Goal: Task Accomplishment & Management: Manage account settings

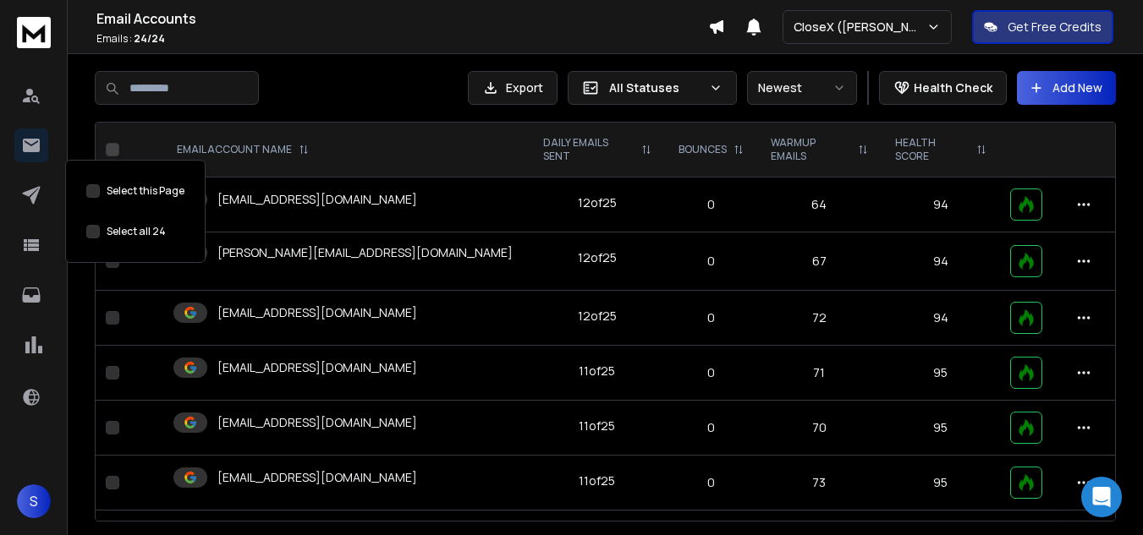
click at [114, 146] on button "Select this Page" at bounding box center [113, 150] width 14 height 14
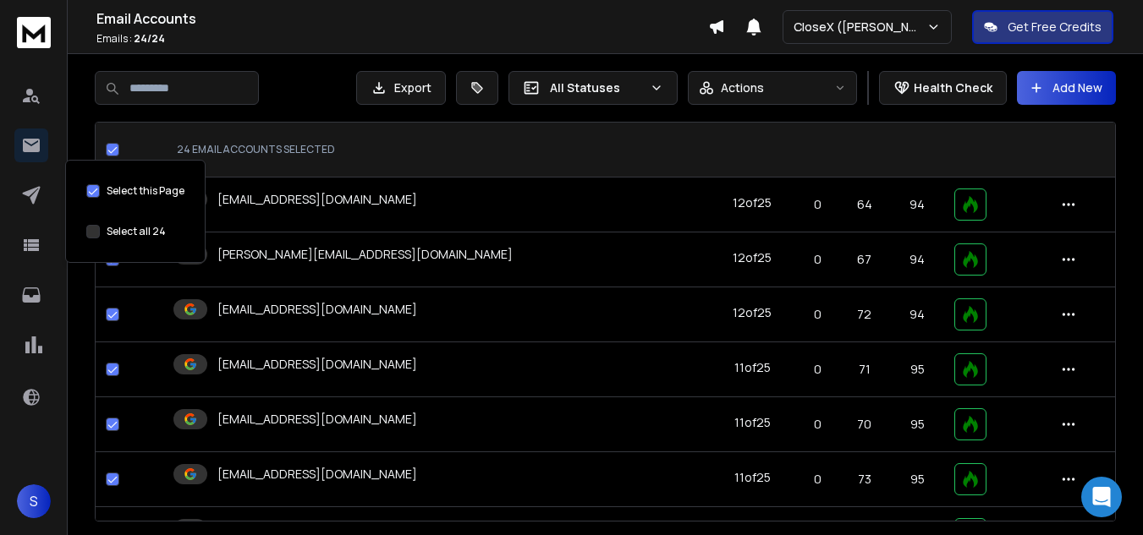
click at [114, 146] on button "Select this Page" at bounding box center [113, 150] width 14 height 14
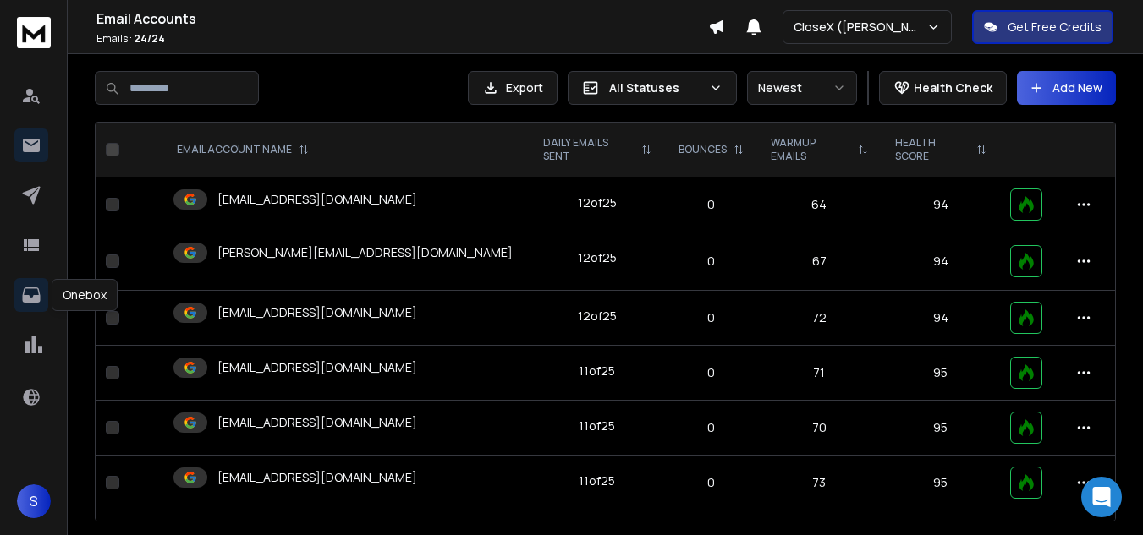
click at [31, 300] on icon at bounding box center [31, 295] width 18 height 15
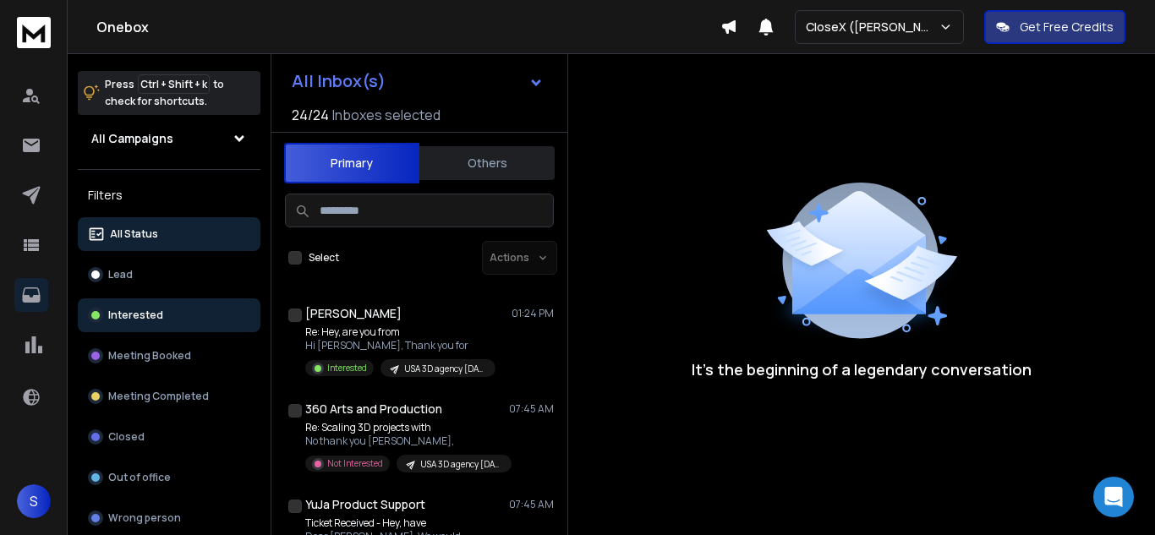
click at [144, 315] on p "Interested" at bounding box center [135, 316] width 55 height 14
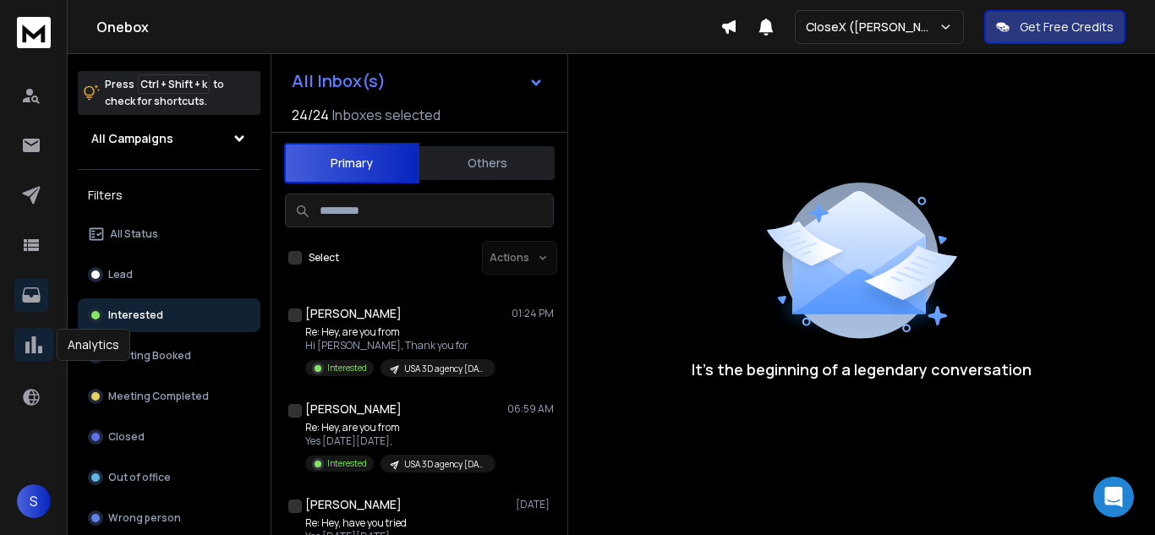
click at [32, 341] on icon at bounding box center [33, 345] width 17 height 17
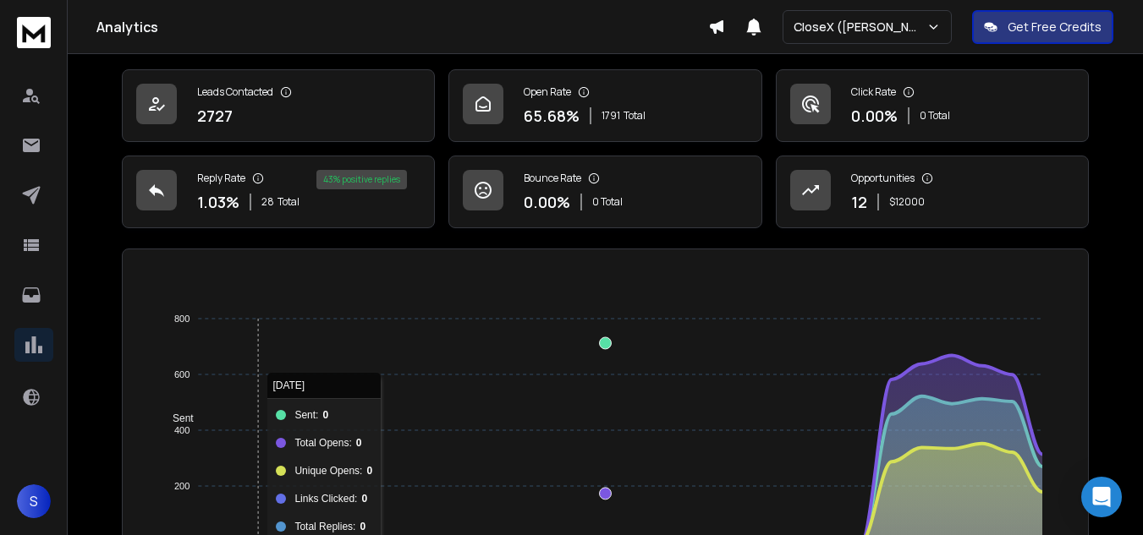
scroll to position [82, 0]
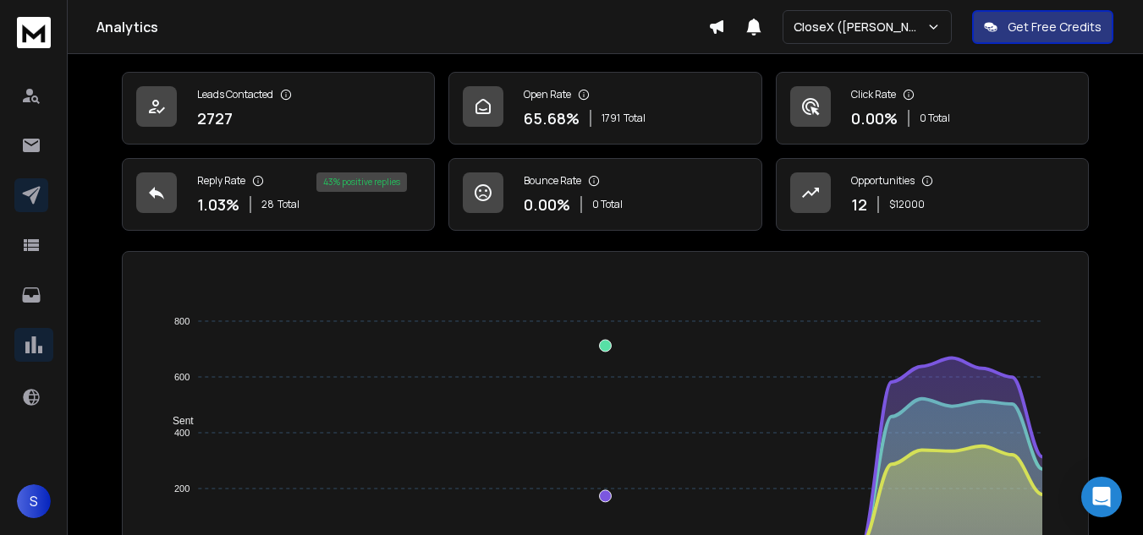
click at [32, 194] on icon at bounding box center [31, 195] width 20 height 20
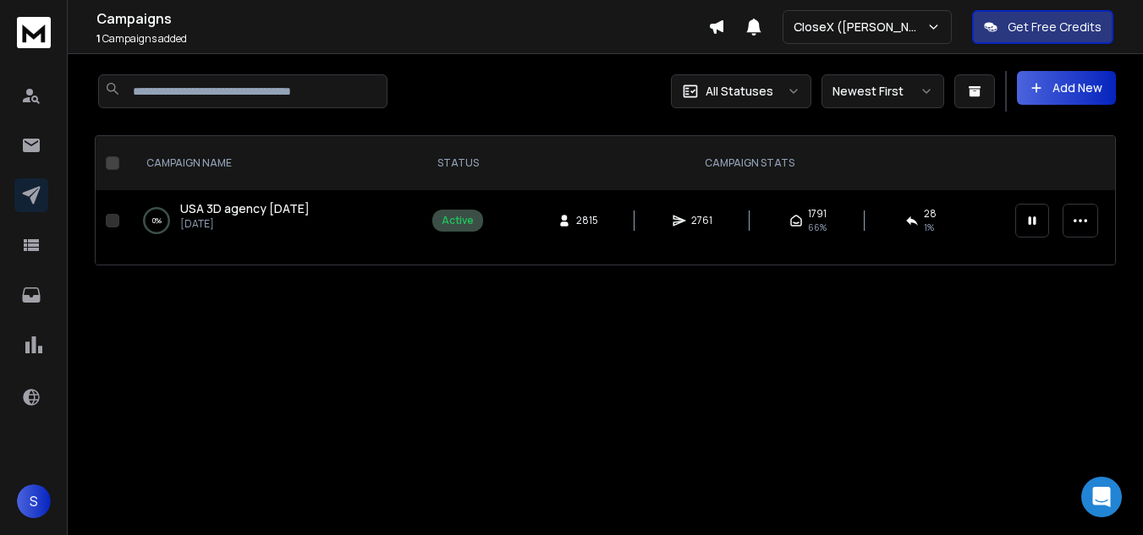
click at [387, 213] on div "0 % USA 3D agency [DATE] [DATE]" at bounding box center [274, 220] width 262 height 41
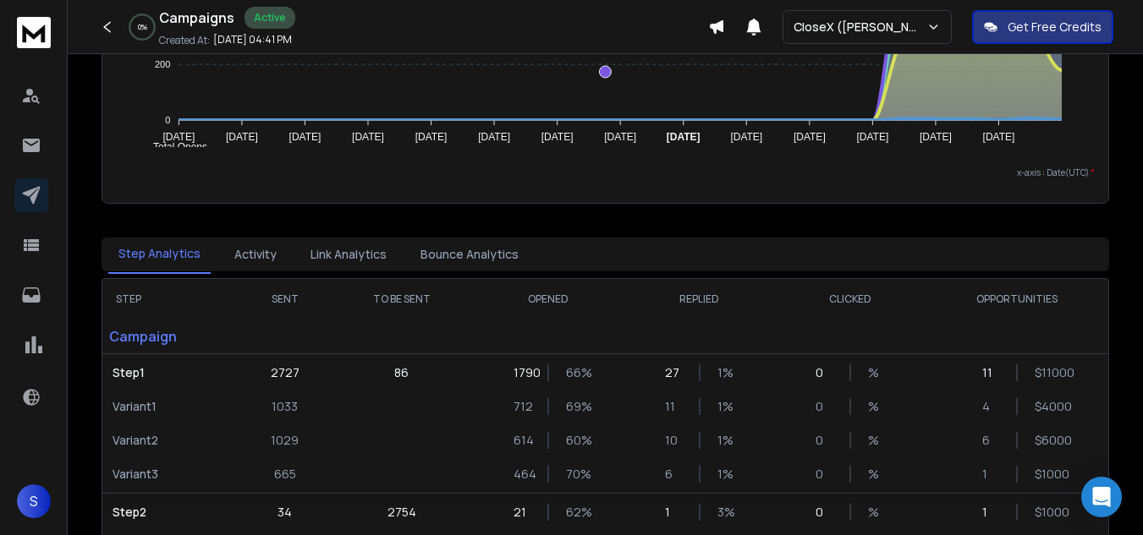
scroll to position [695, 0]
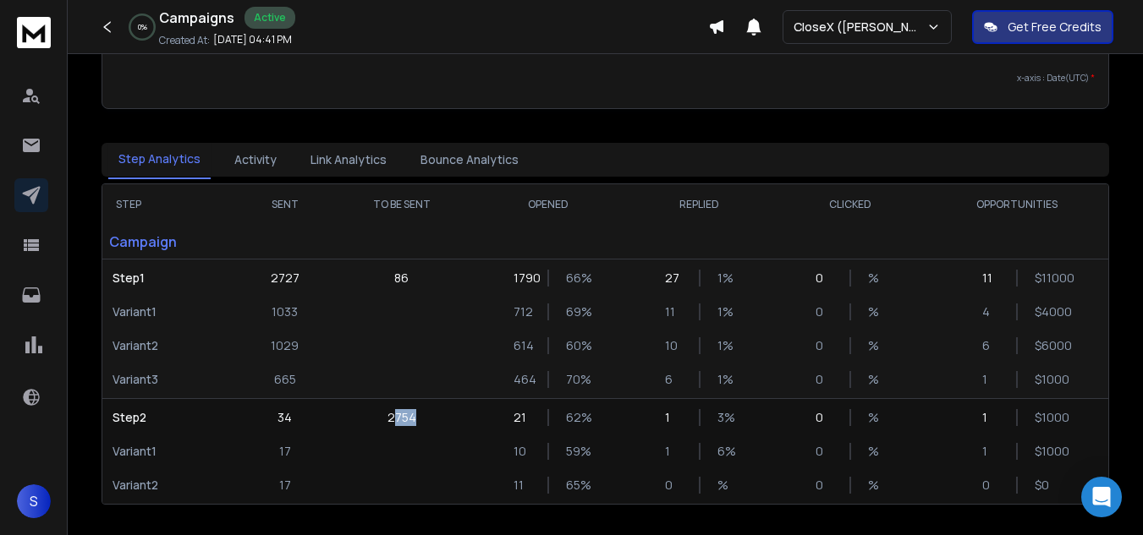
click at [388, 420] on div "2754" at bounding box center [401, 417] width 122 height 17
click at [391, 419] on p "2754" at bounding box center [401, 417] width 29 height 17
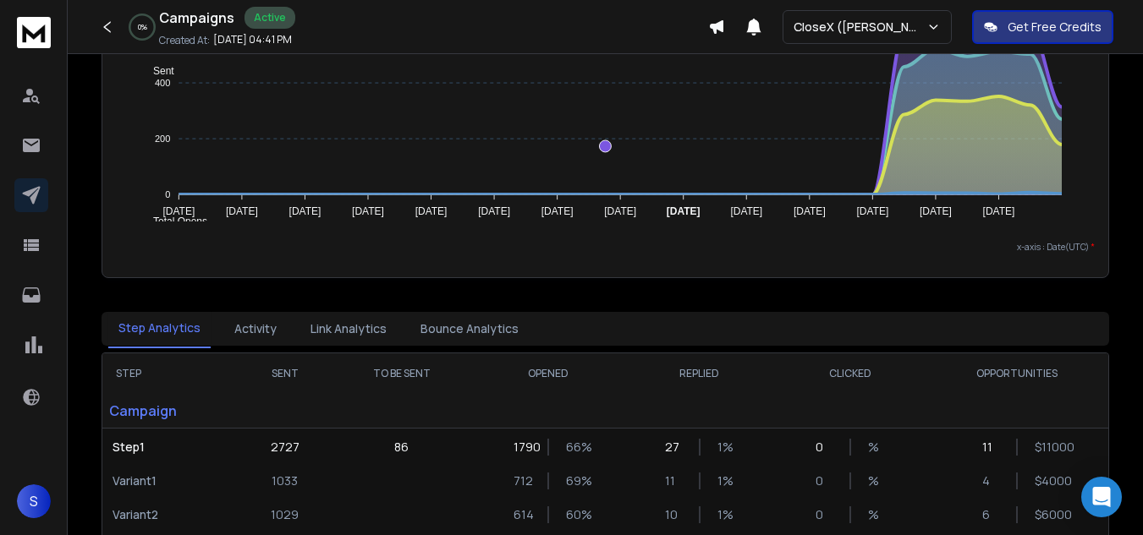
scroll to position [441, 0]
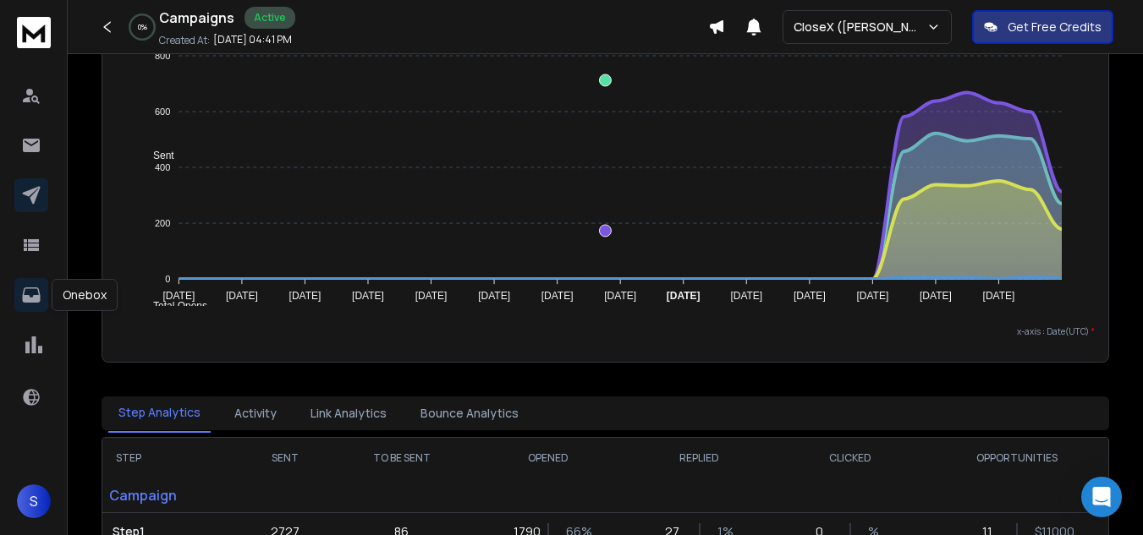
click at [19, 294] on link at bounding box center [31, 295] width 34 height 34
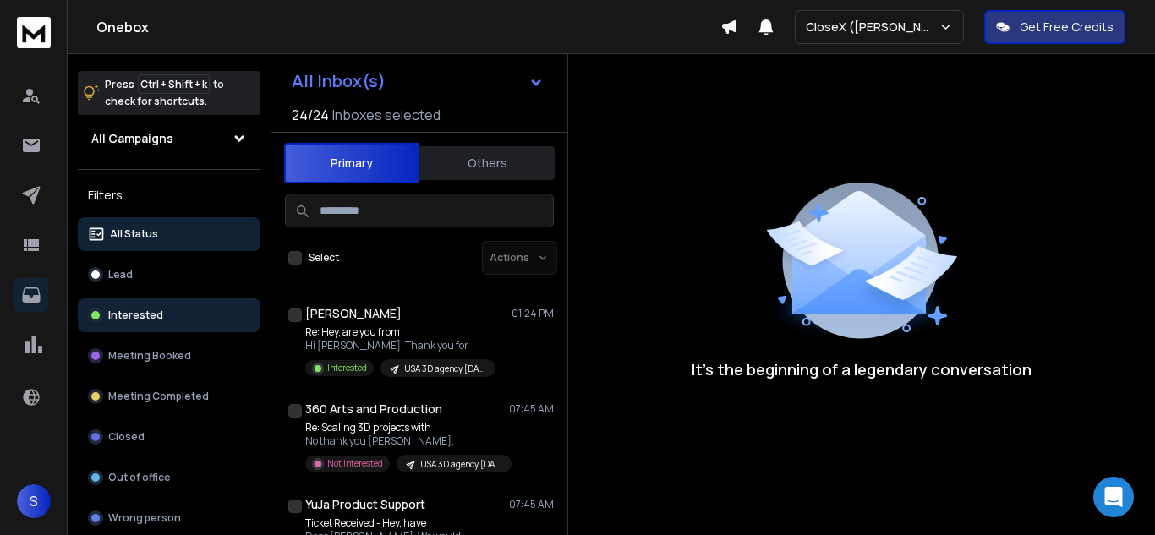
click at [149, 315] on p "Interested" at bounding box center [135, 316] width 55 height 14
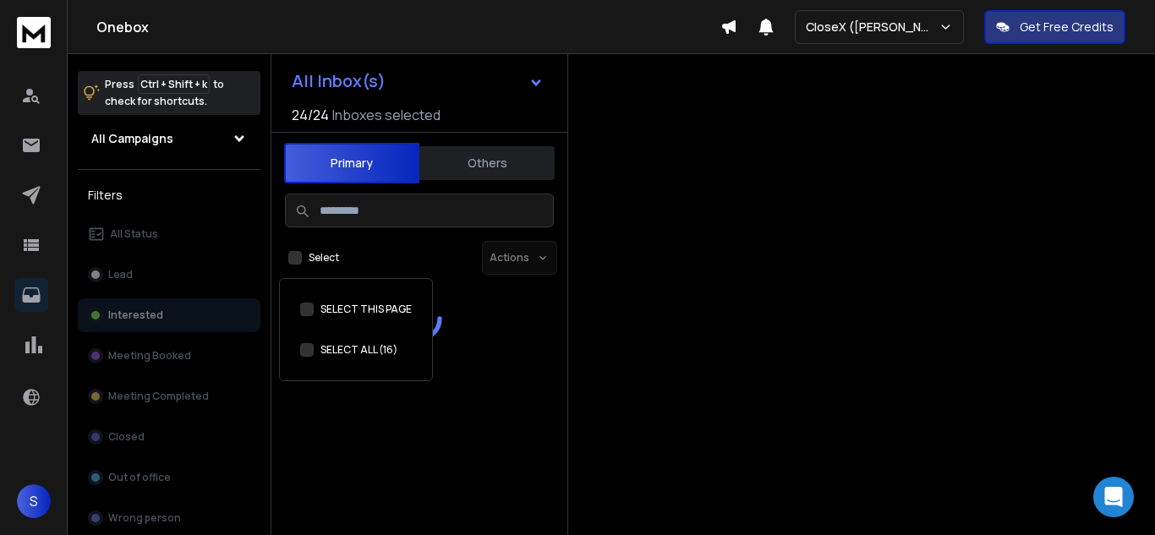
click at [296, 258] on button "SELECT THIS PAGE" at bounding box center [295, 258] width 14 height 14
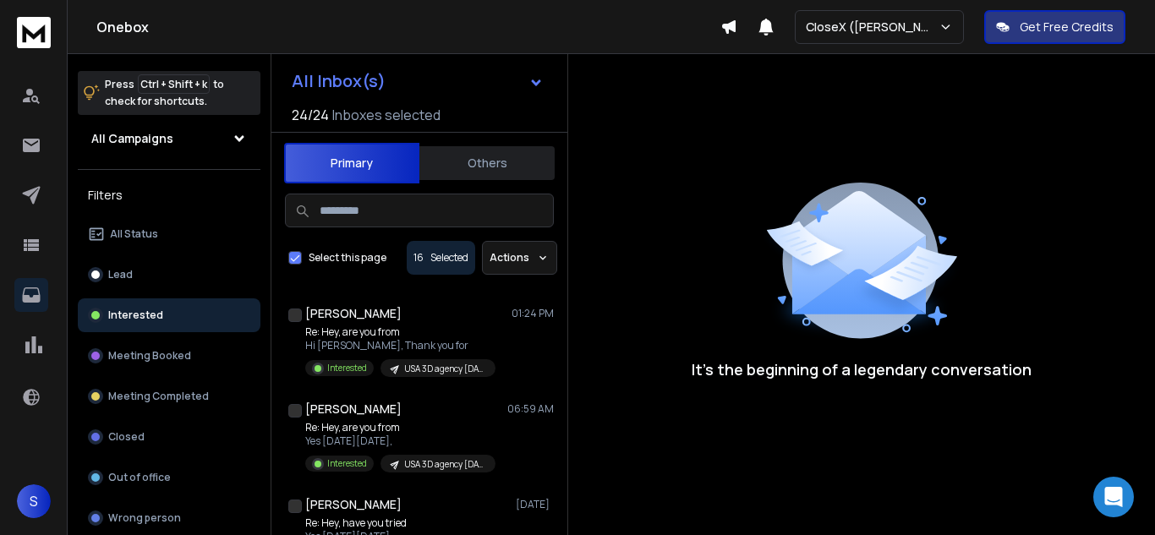
click at [474, 178] on button "Others" at bounding box center [486, 163] width 135 height 37
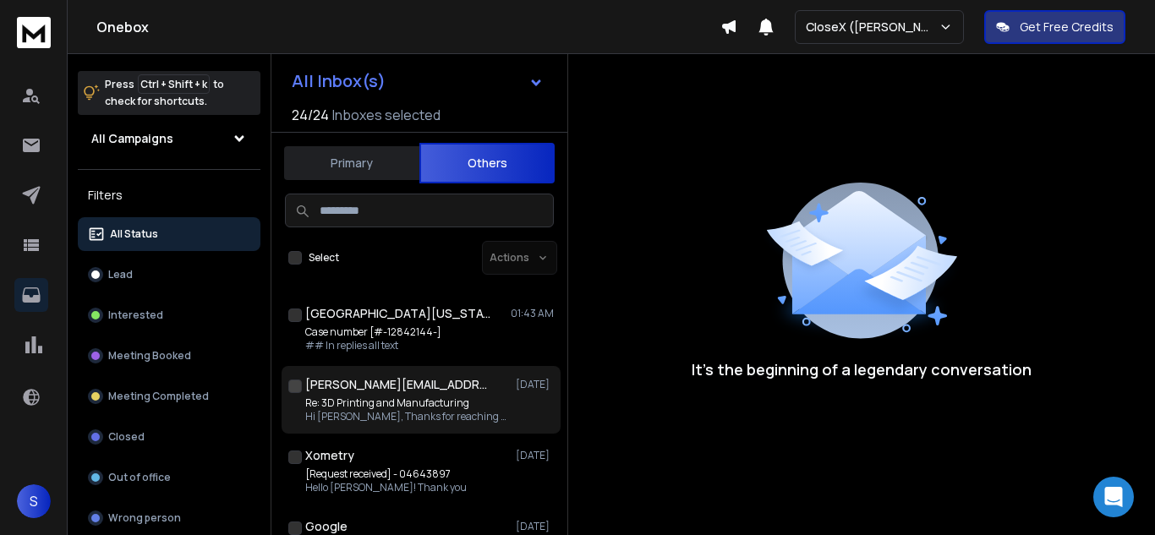
click at [394, 389] on h1 "[PERSON_NAME][EMAIL_ADDRESS][DOMAIN_NAME]" at bounding box center [398, 384] width 186 height 17
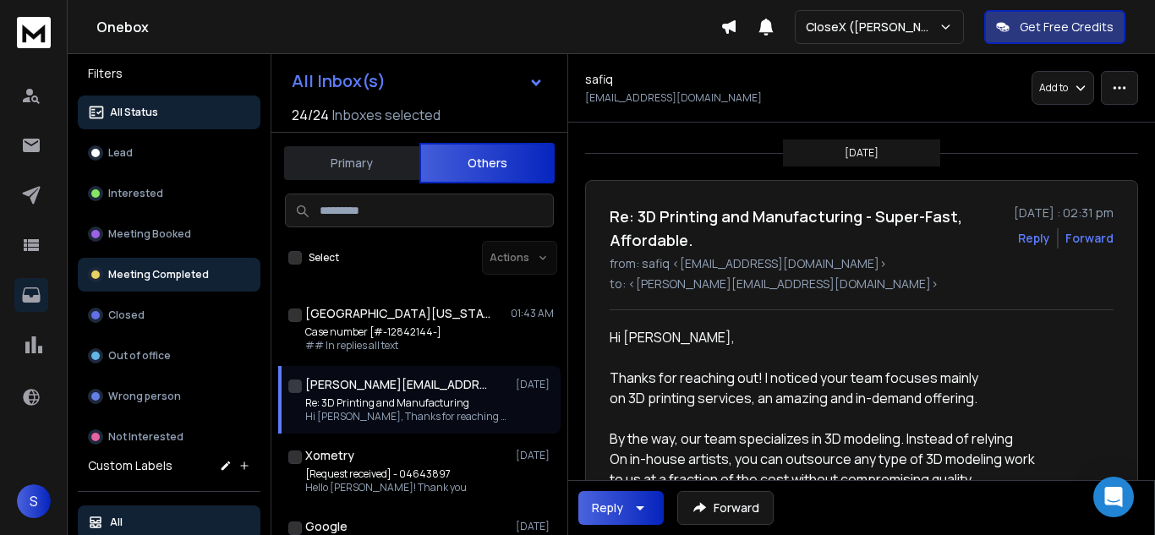
scroll to position [169, 0]
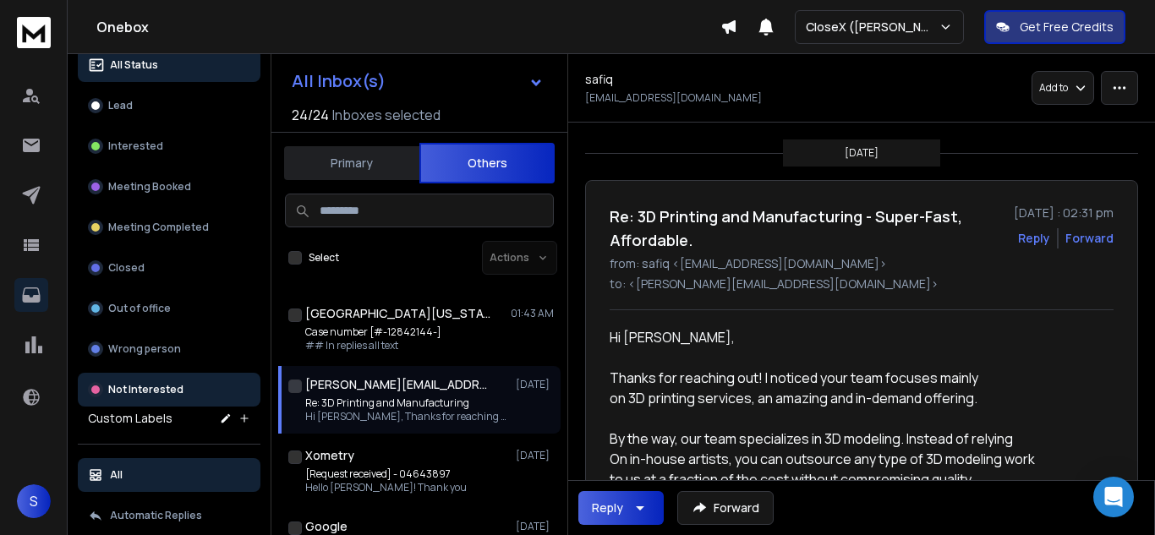
click at [140, 400] on button "Not Interested" at bounding box center [169, 390] width 183 height 34
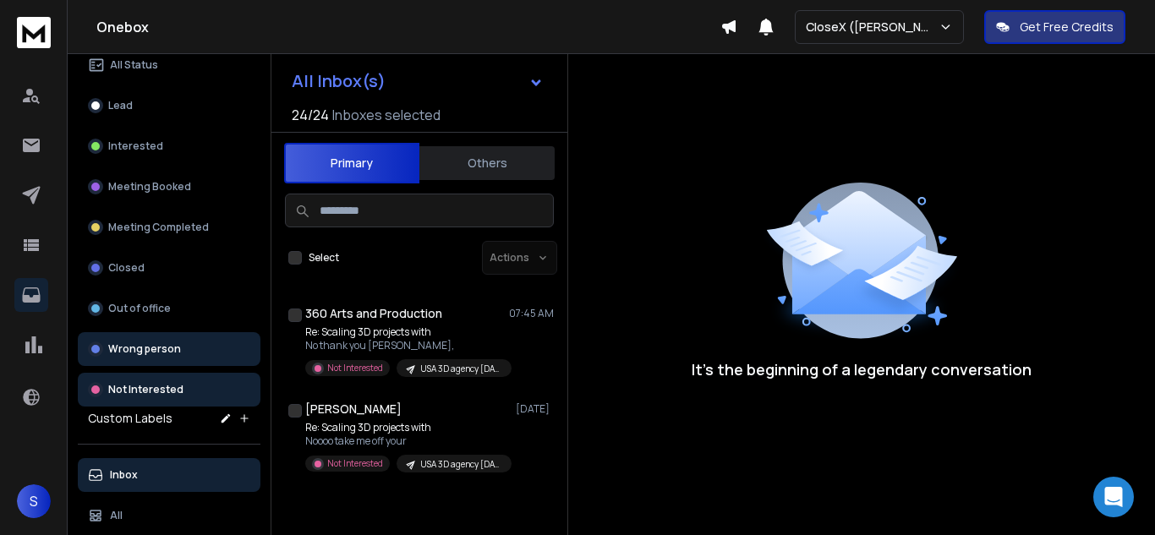
click at [164, 348] on p "Wrong person" at bounding box center [144, 350] width 73 height 14
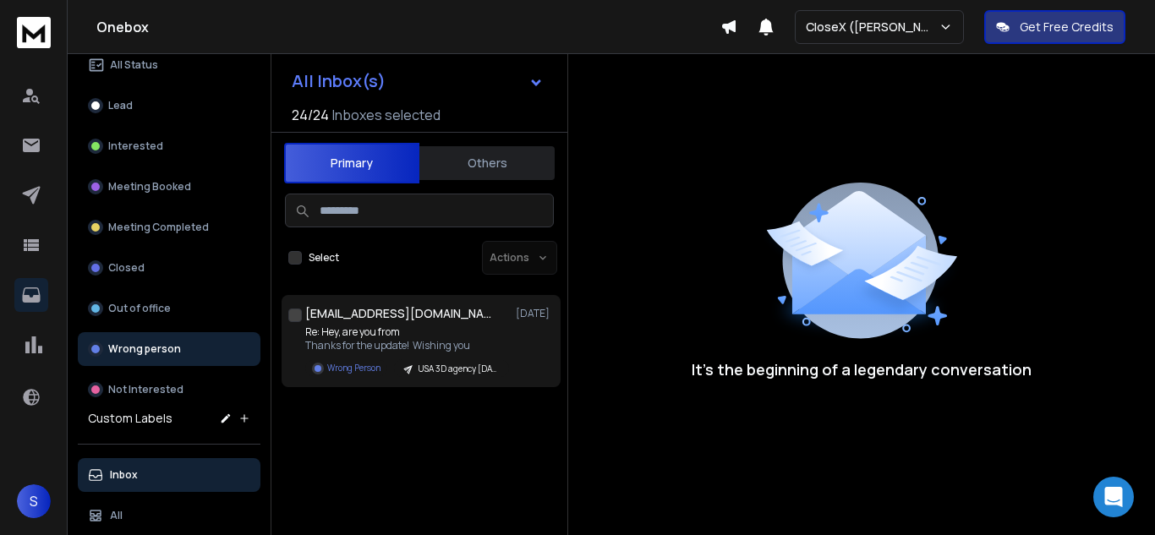
click at [430, 327] on p "Re: Hey, are you from" at bounding box center [406, 333] width 203 height 14
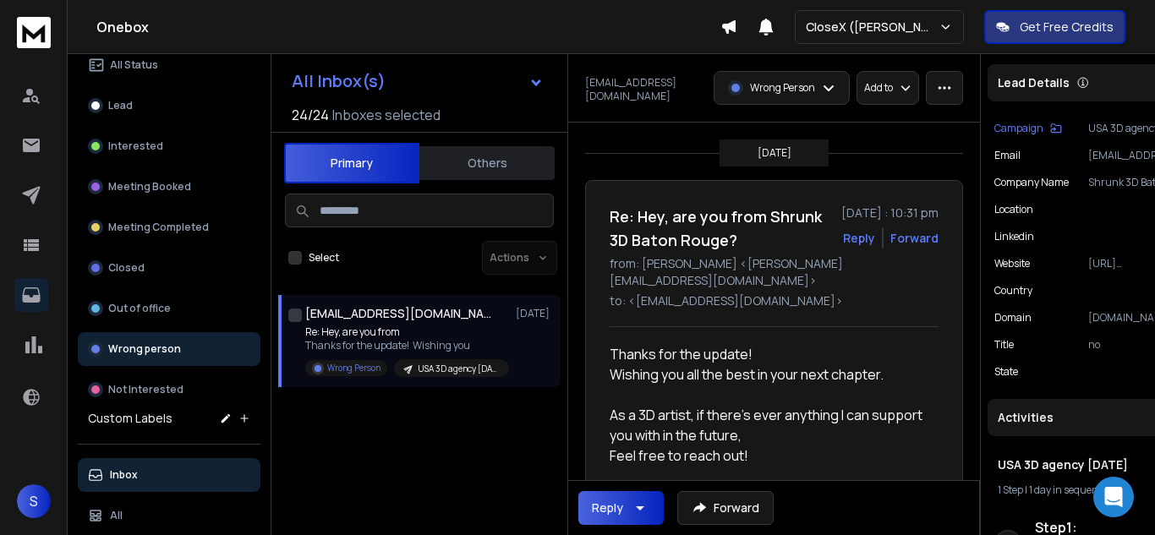
scroll to position [85, 0]
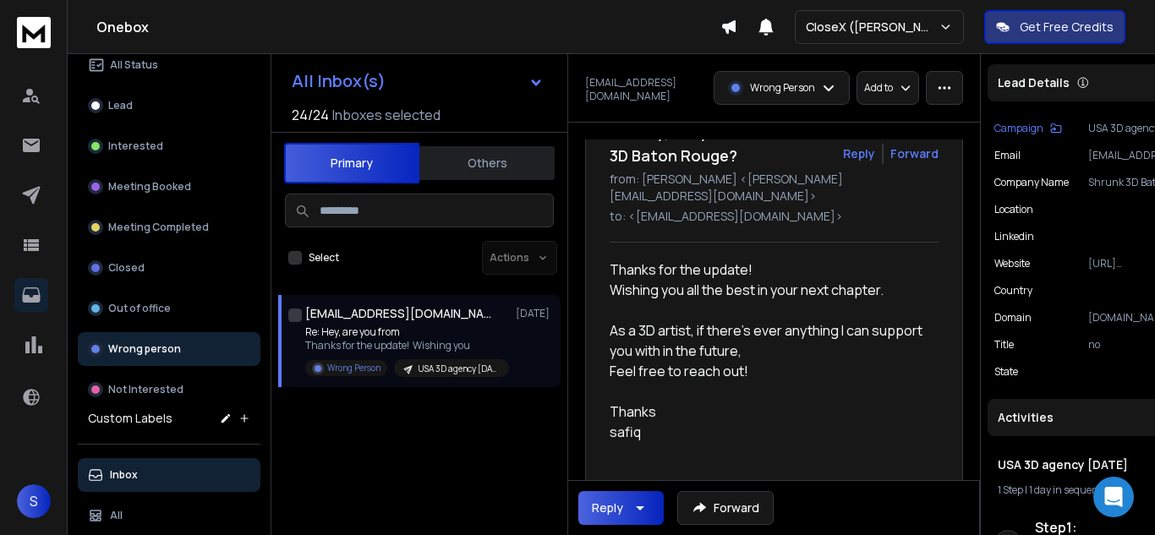
click at [1044, 128] on p "Campaign" at bounding box center [1019, 129] width 49 height 14
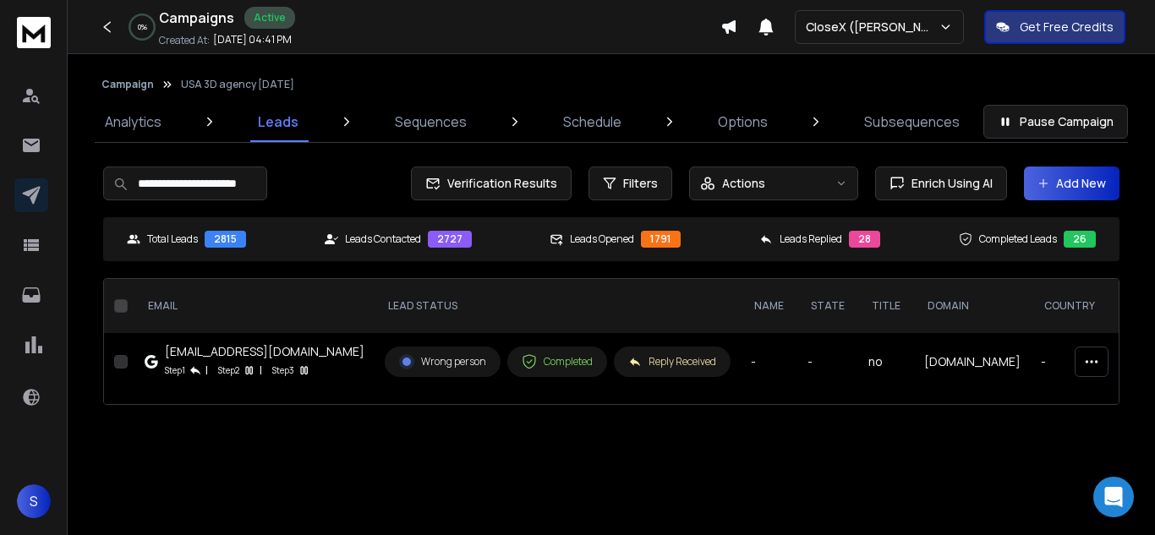
click at [766, 340] on tr "[EMAIL_ADDRESS][DOMAIN_NAME] Step 1 | Step 2 | Step 3 Wrong person Completed Re…" at bounding box center [857, 362] width 1506 height 58
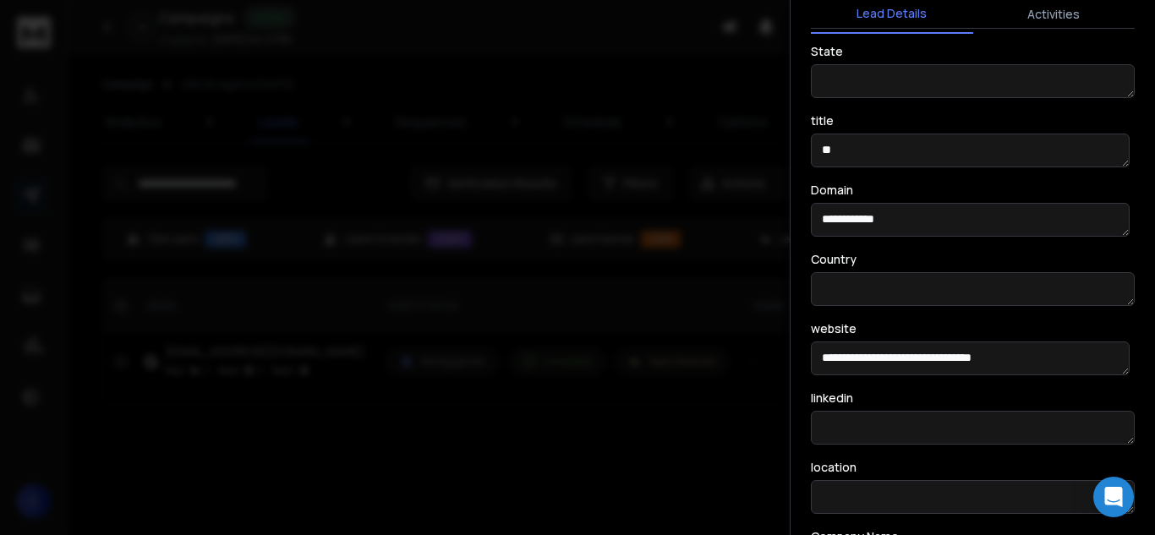
scroll to position [254, 0]
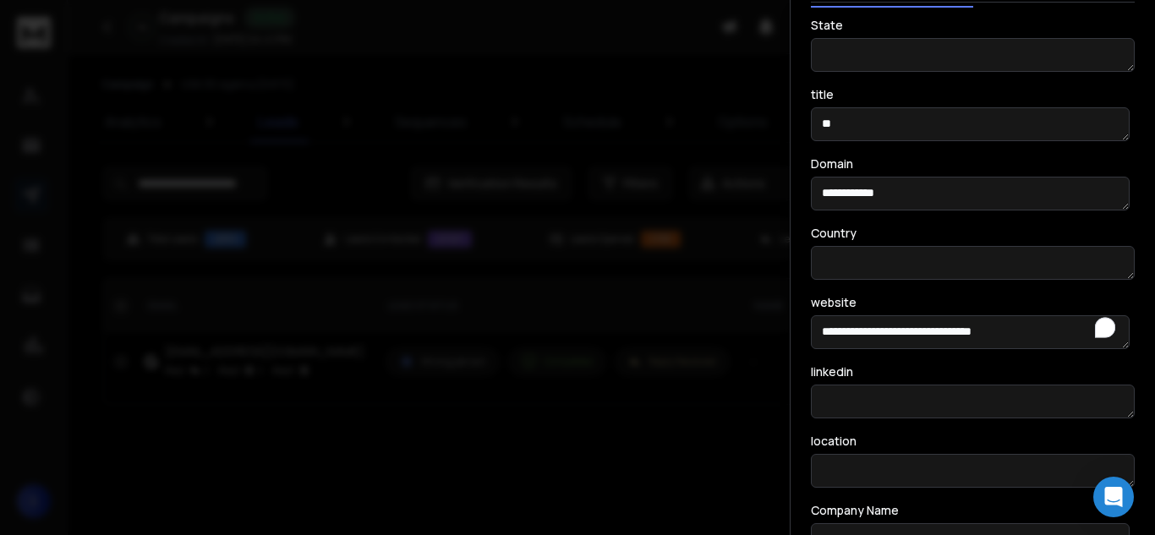
drag, startPoint x: 1066, startPoint y: 332, endPoint x: 803, endPoint y: 332, distance: 263.0
click at [803, 332] on div "**********" at bounding box center [972, 267] width 365 height 535
click at [639, 253] on div at bounding box center [577, 267] width 1155 height 535
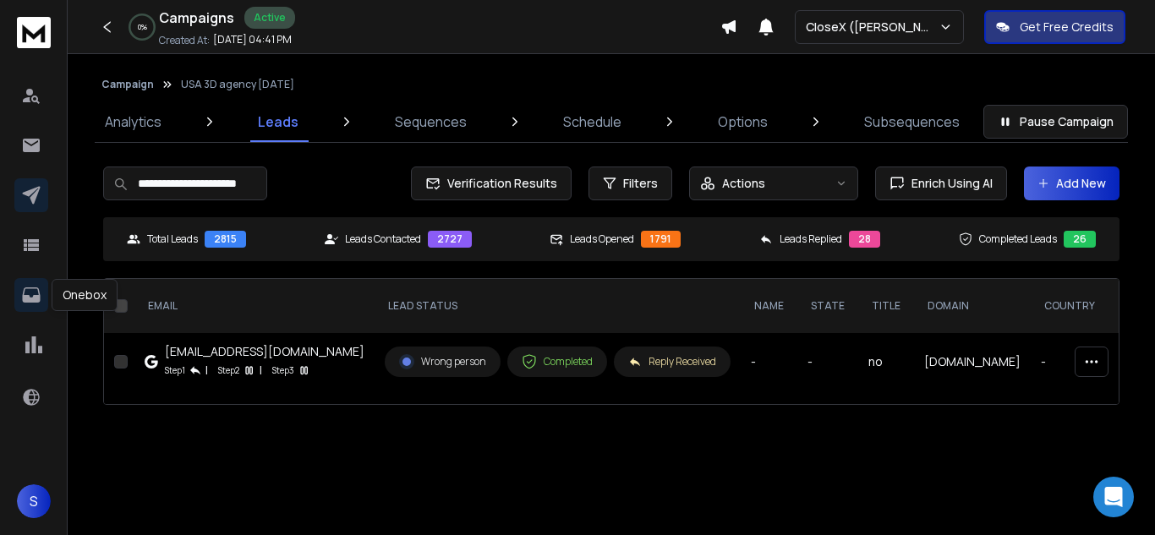
click at [26, 293] on icon at bounding box center [31, 295] width 20 height 20
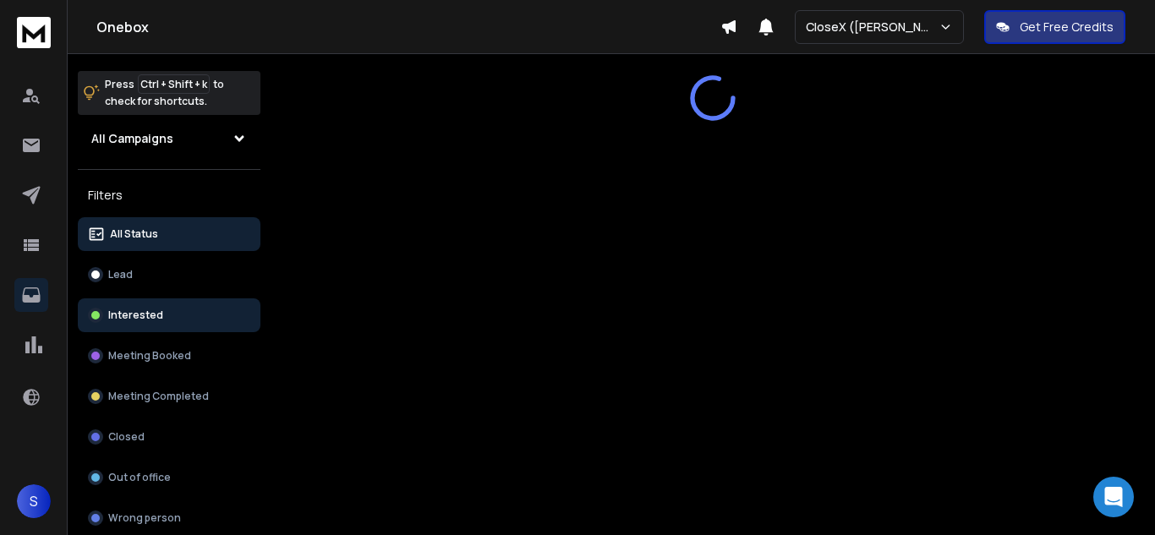
click at [137, 311] on p "Interested" at bounding box center [135, 316] width 55 height 14
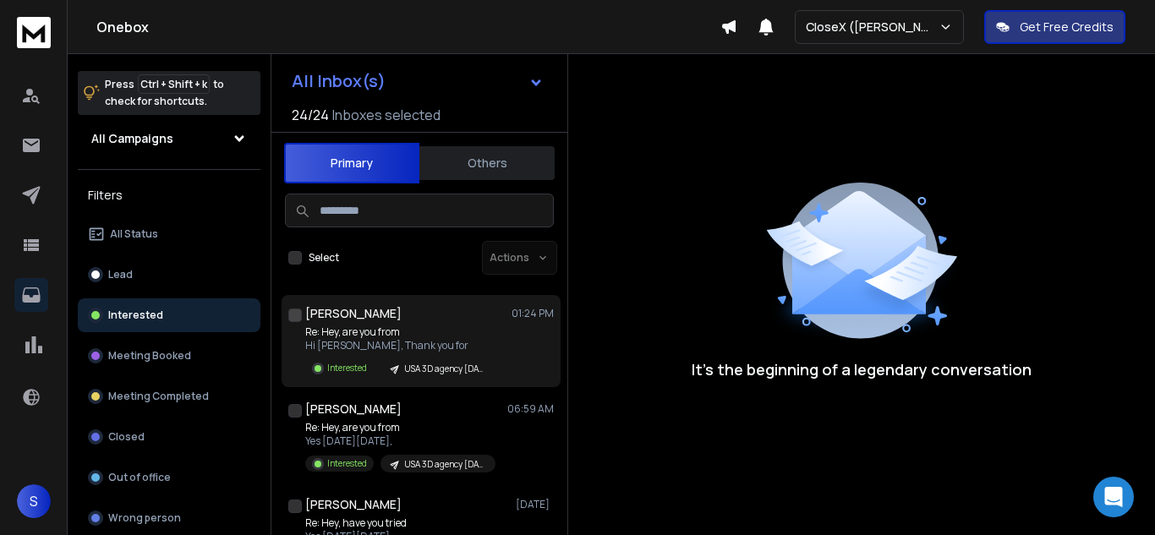
click at [392, 330] on p "Re: Hey, are you from" at bounding box center [400, 333] width 190 height 14
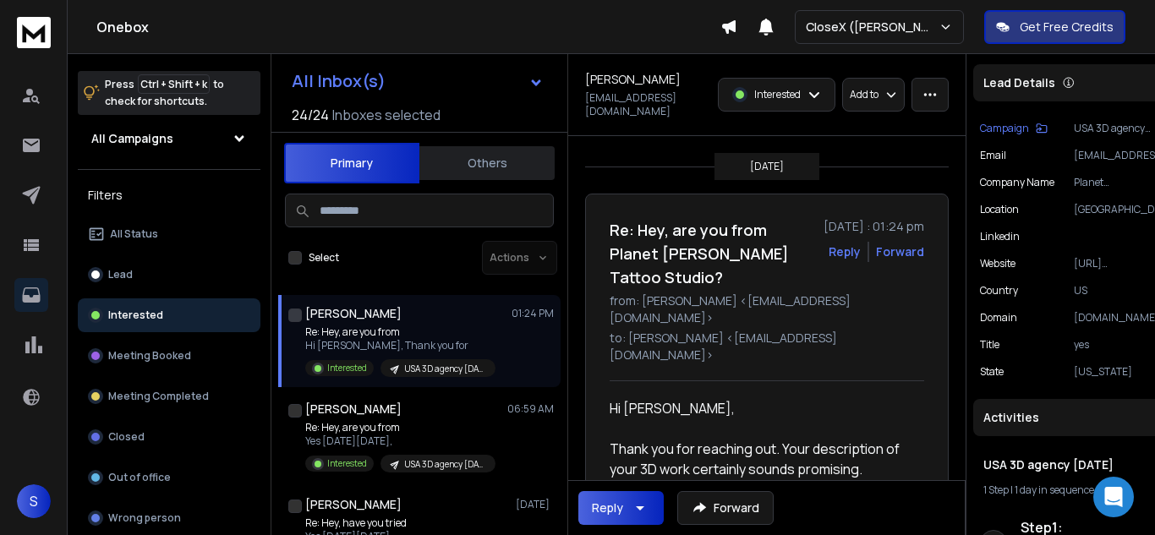
click at [1029, 127] on p "Campaign" at bounding box center [1004, 129] width 49 height 14
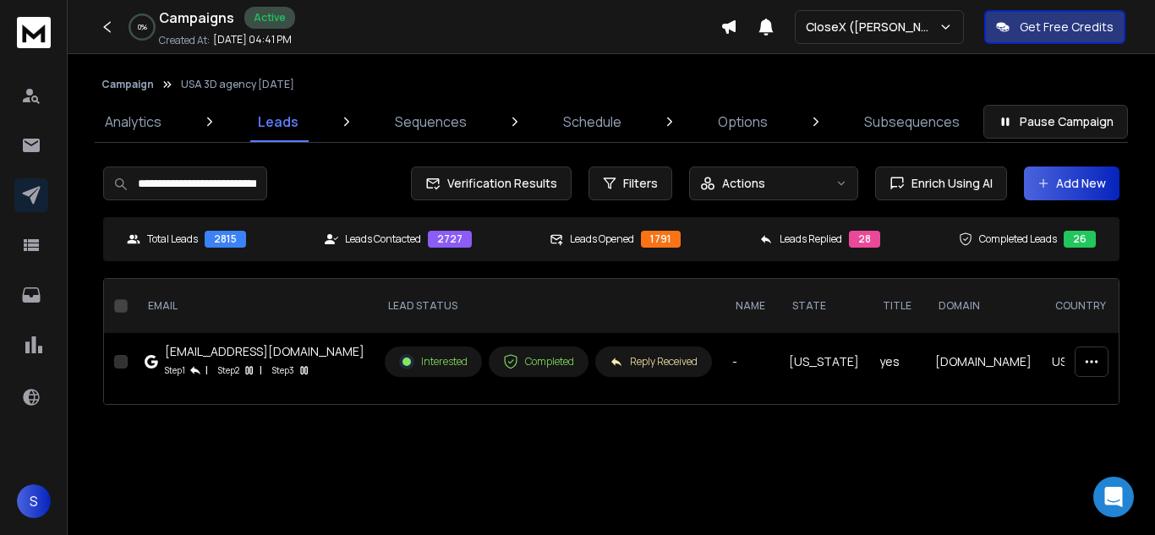
click at [779, 375] on td "[US_STATE]" at bounding box center [824, 362] width 90 height 58
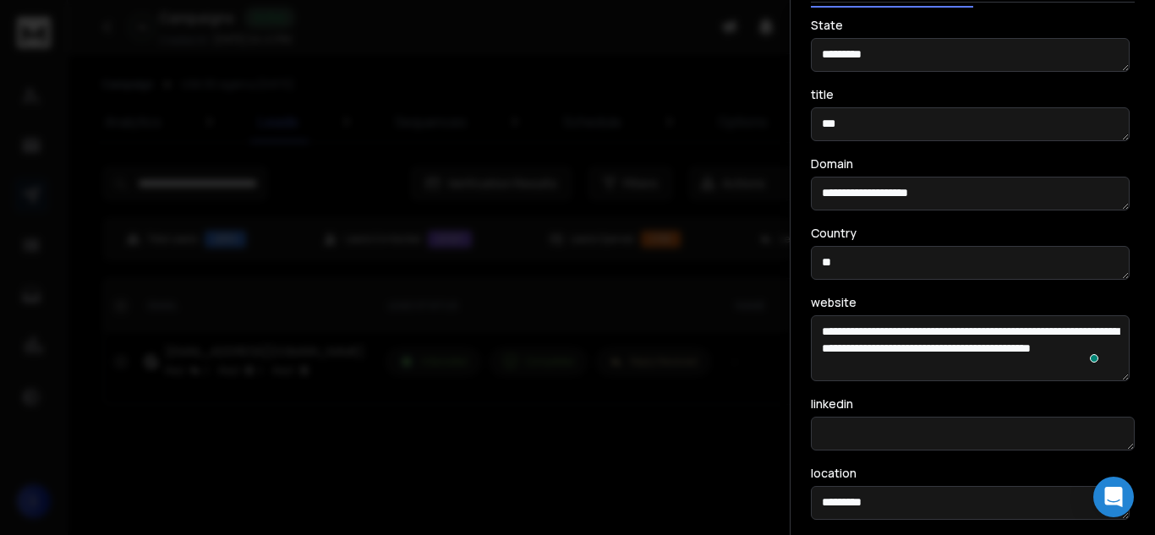
drag, startPoint x: 854, startPoint y: 348, endPoint x: 791, endPoint y: 288, distance: 87.3
click at [791, 288] on div "**********" at bounding box center [972, 267] width 365 height 535
click at [683, 234] on div at bounding box center [577, 267] width 1155 height 535
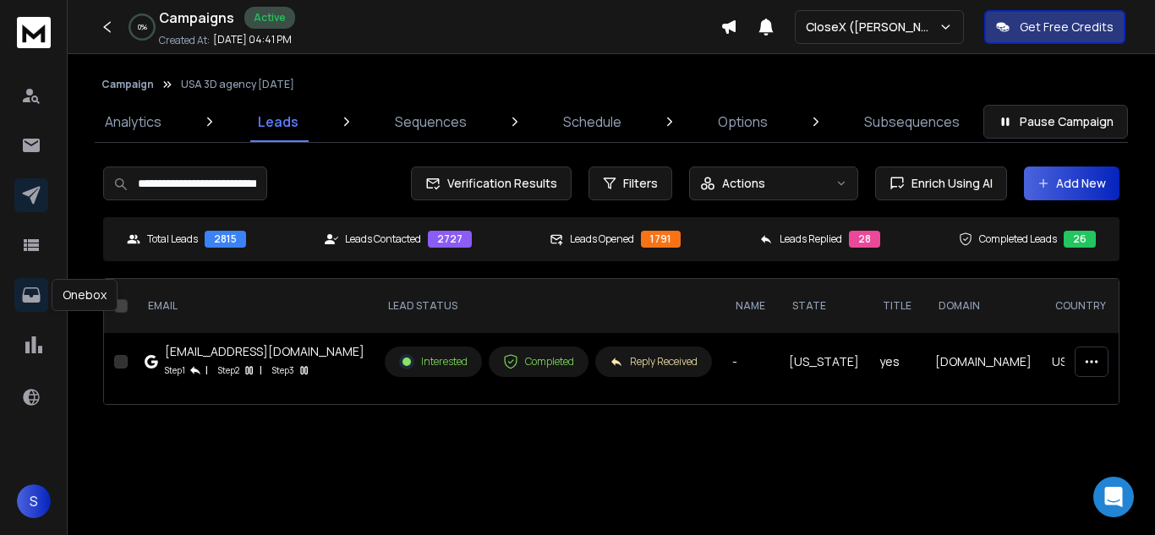
click at [39, 285] on icon at bounding box center [31, 295] width 20 height 20
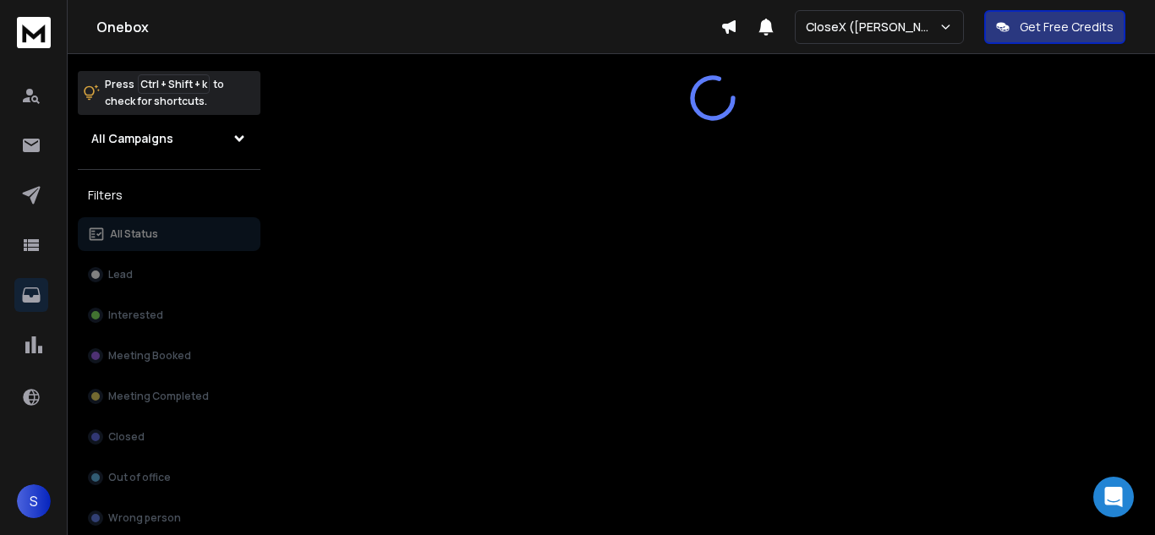
click at [158, 324] on div "All Status Lead Interested Meeting Booked Meeting Completed Closed Out of offic…" at bounding box center [169, 396] width 183 height 359
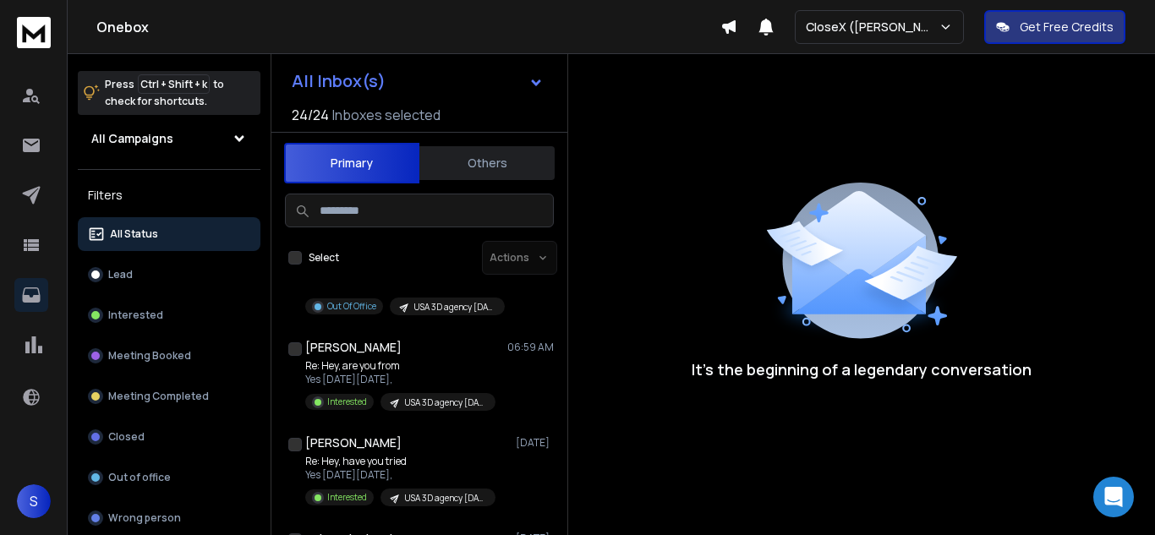
scroll to position [254, 0]
click at [143, 281] on button "Lead" at bounding box center [169, 275] width 183 height 34
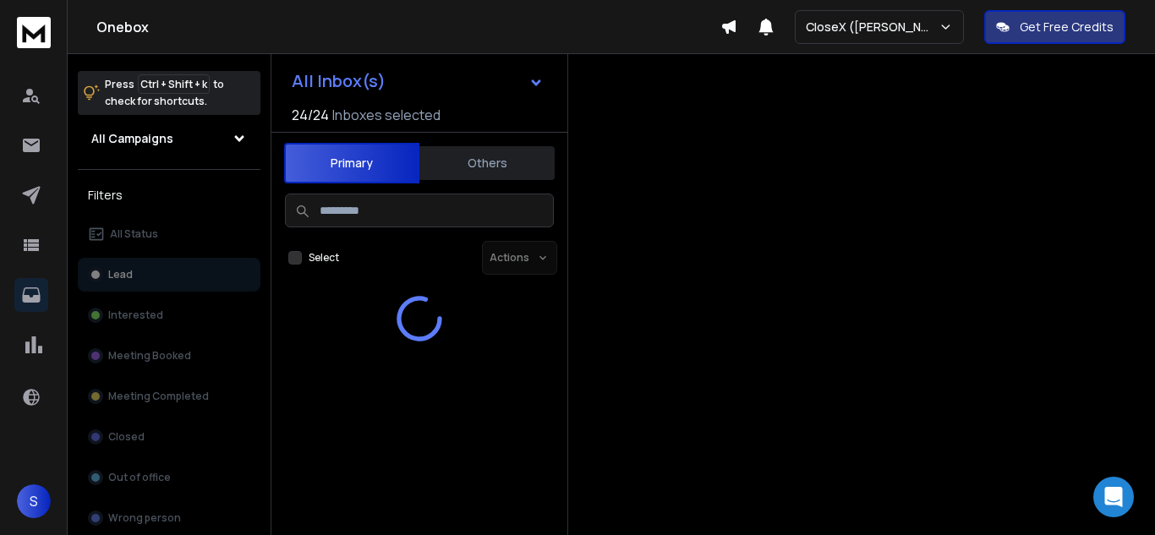
scroll to position [0, 0]
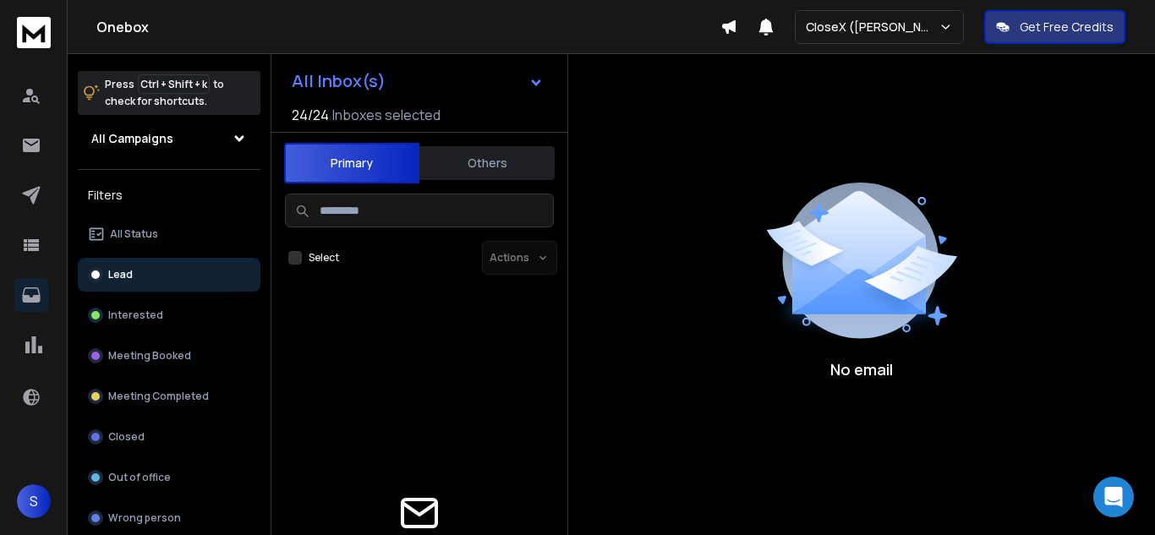
click at [140, 312] on p "Interested" at bounding box center [135, 316] width 55 height 14
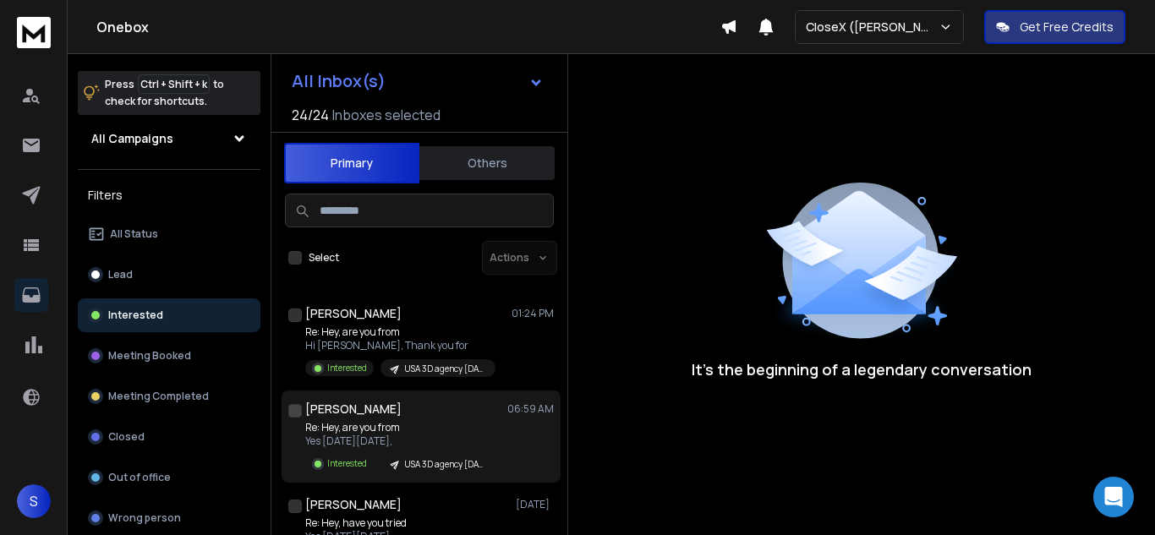
click at [411, 416] on div "[DEMOGRAPHIC_DATA][PERSON_NAME] 06:59 AM" at bounding box center [429, 409] width 249 height 17
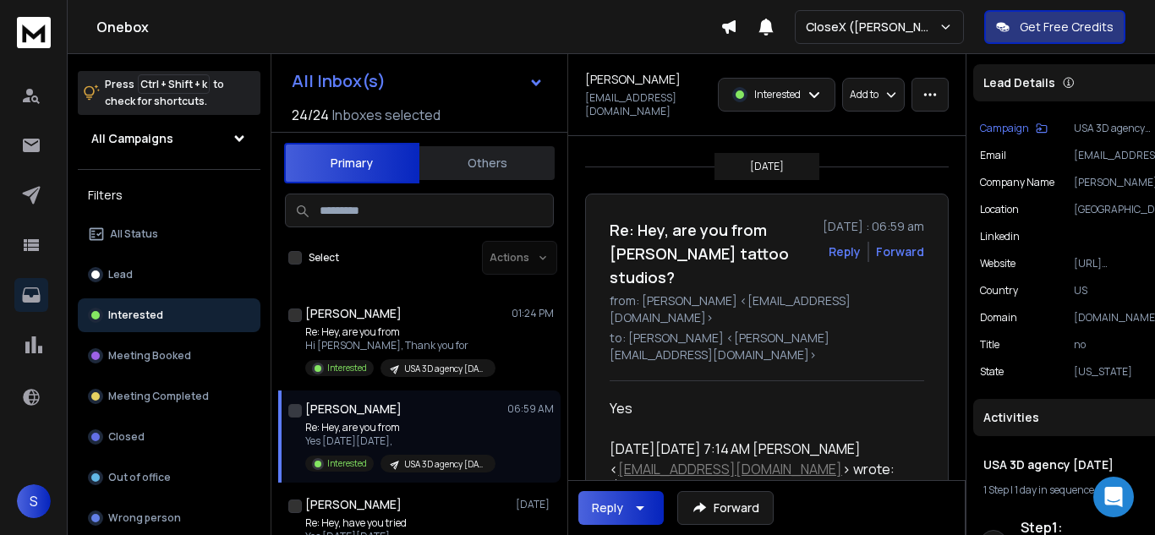
click at [1029, 129] on p "Campaign" at bounding box center [1004, 129] width 49 height 14
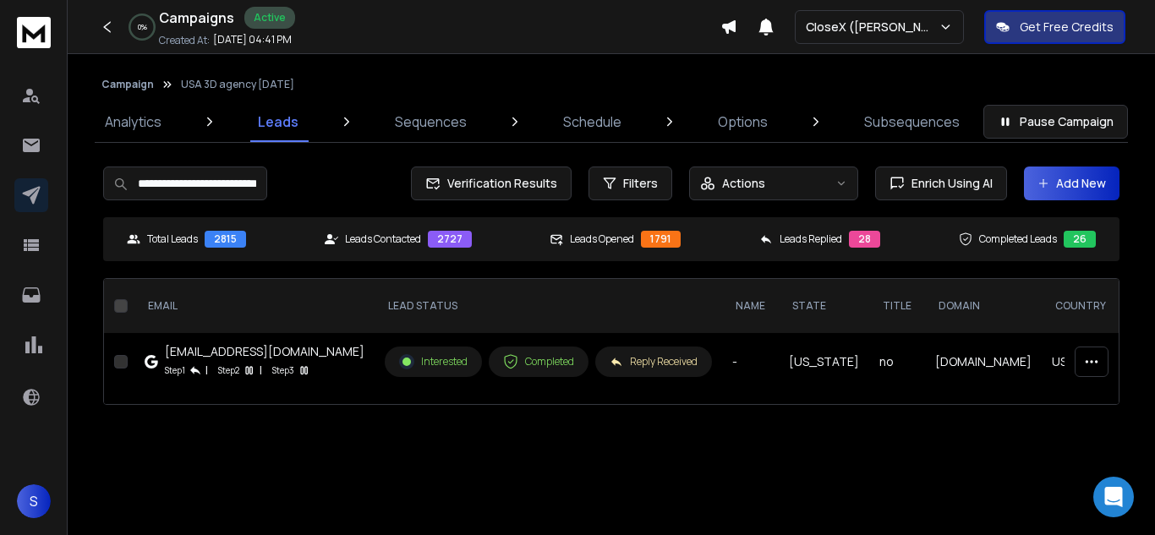
click at [807, 366] on td "[US_STATE]" at bounding box center [824, 362] width 90 height 58
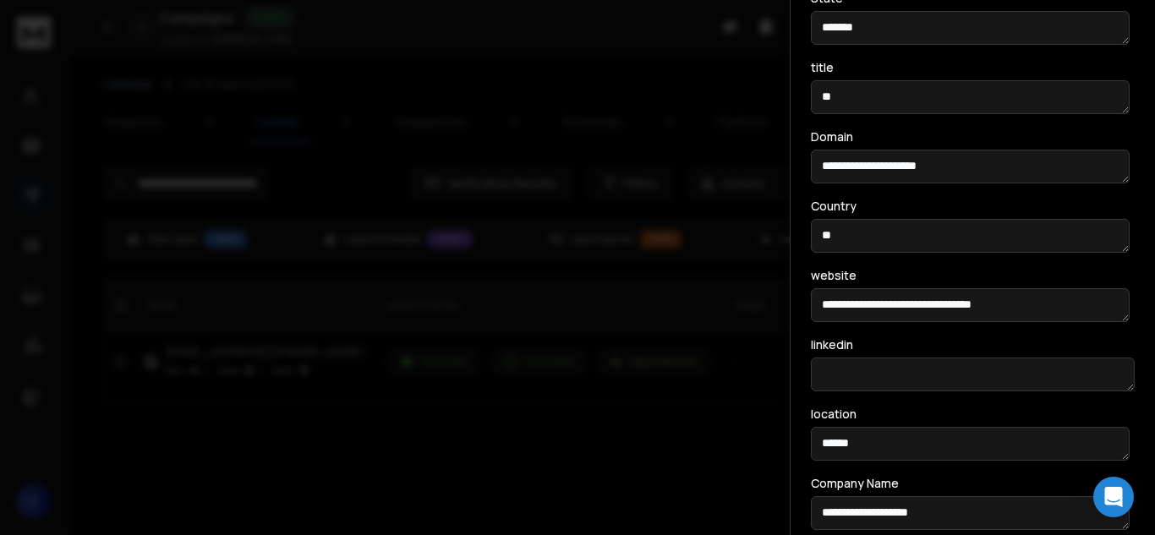
scroll to position [338, 0]
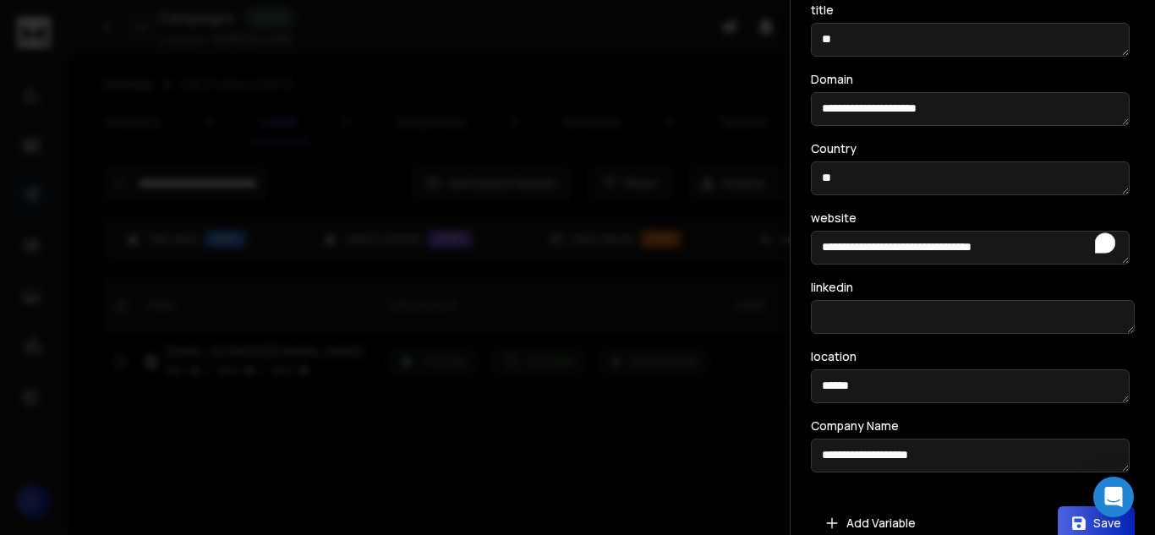
drag, startPoint x: 1099, startPoint y: 248, endPoint x: 776, endPoint y: 243, distance: 323.1
click at [776, 243] on body "**********" at bounding box center [577, 267] width 1155 height 535
click at [298, 345] on div at bounding box center [577, 267] width 1155 height 535
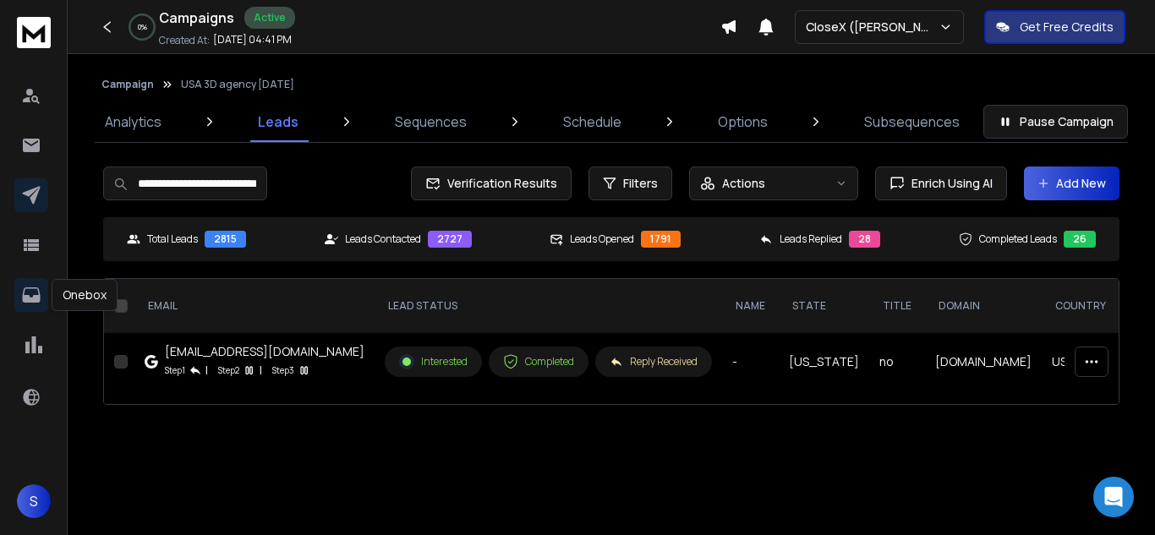
click at [28, 300] on icon at bounding box center [31, 295] width 18 height 15
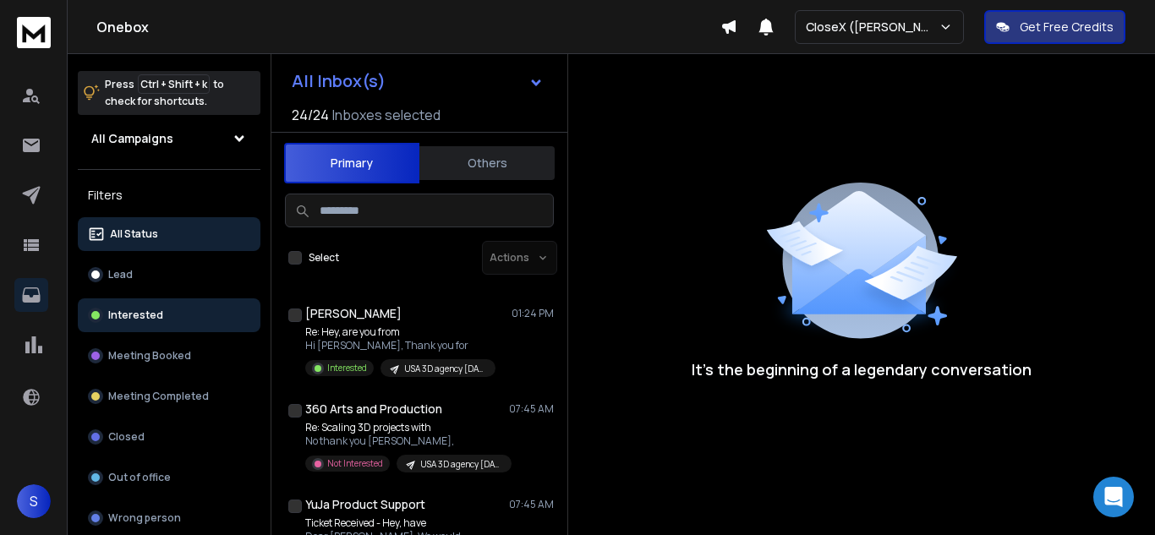
click at [153, 312] on p "Interested" at bounding box center [135, 316] width 55 height 14
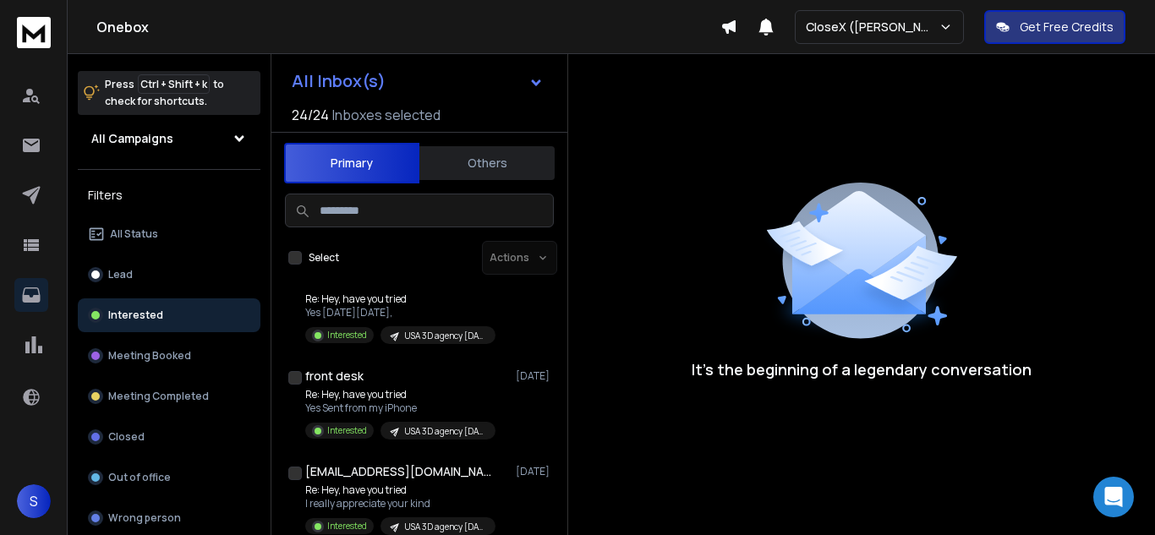
scroll to position [254, 0]
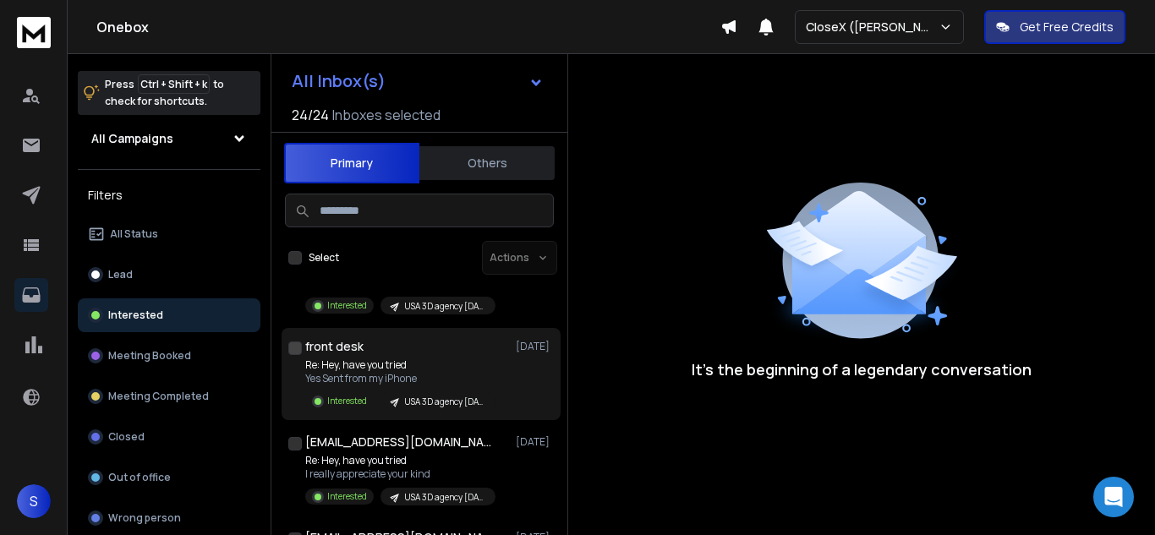
click at [425, 374] on p "Yes Sent from my iPhone" at bounding box center [400, 379] width 190 height 14
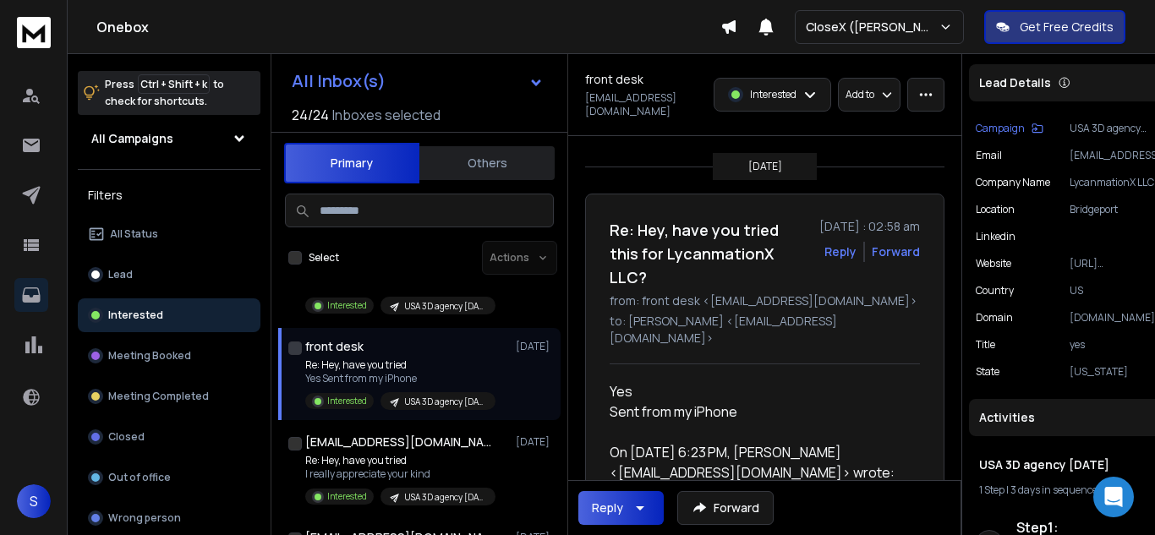
click at [1025, 123] on p "Campaign" at bounding box center [1000, 129] width 49 height 14
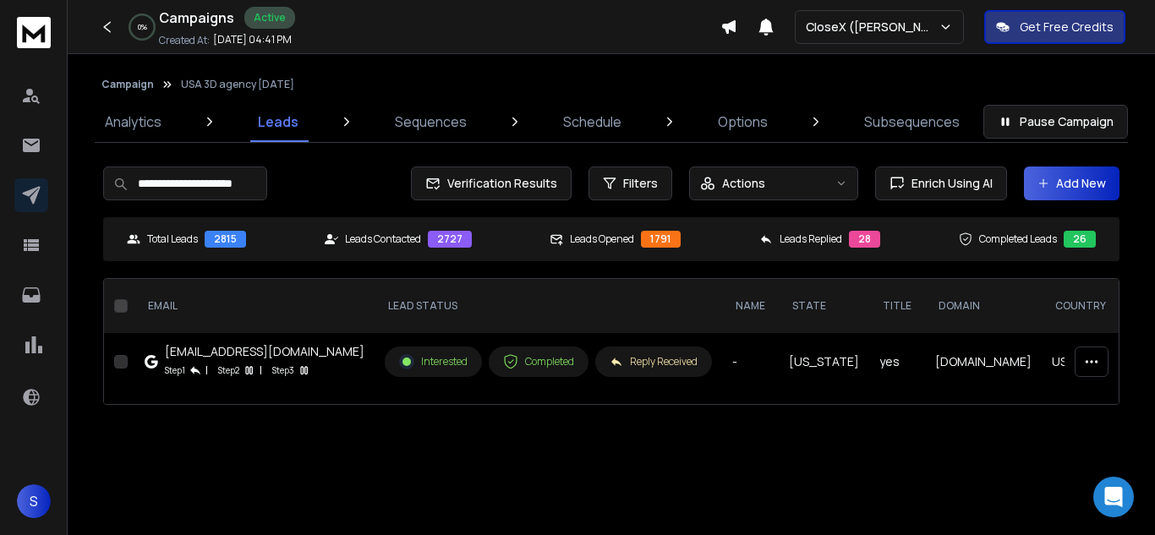
click at [722, 365] on td "-" at bounding box center [750, 362] width 57 height 58
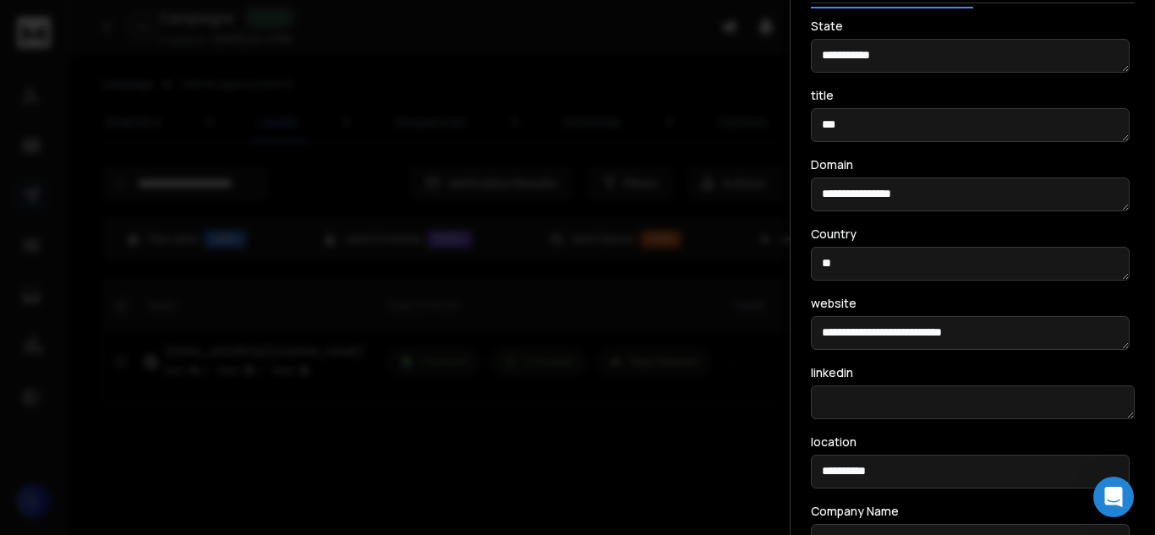
scroll to position [254, 0]
drag, startPoint x: 1065, startPoint y: 330, endPoint x: 780, endPoint y: 331, distance: 285.0
click at [780, 331] on body "**********" at bounding box center [577, 267] width 1155 height 535
click at [633, 273] on div at bounding box center [577, 267] width 1155 height 535
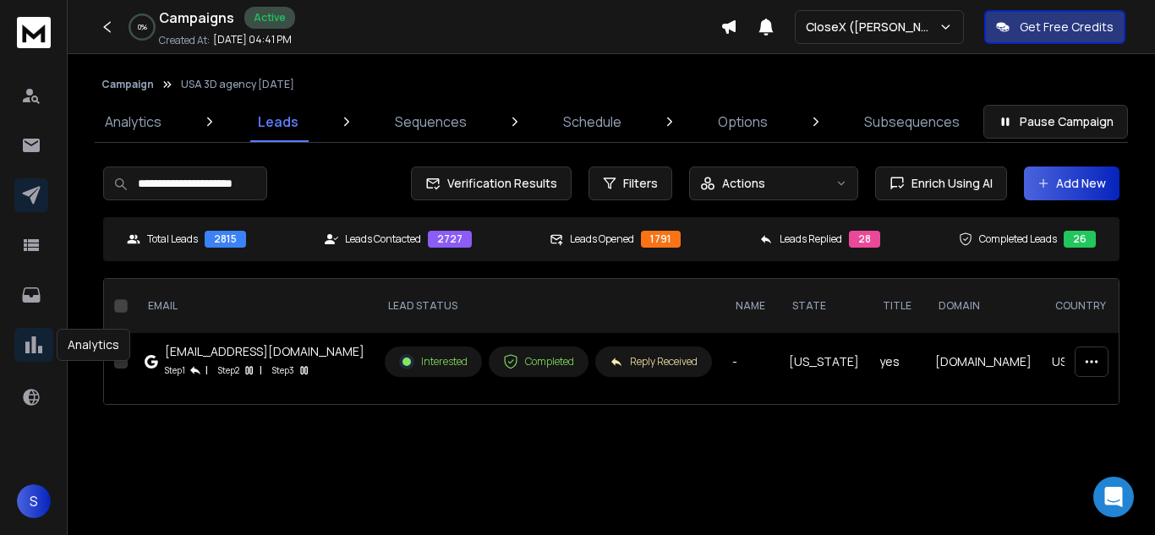
click at [30, 347] on icon at bounding box center [33, 344] width 25 height 25
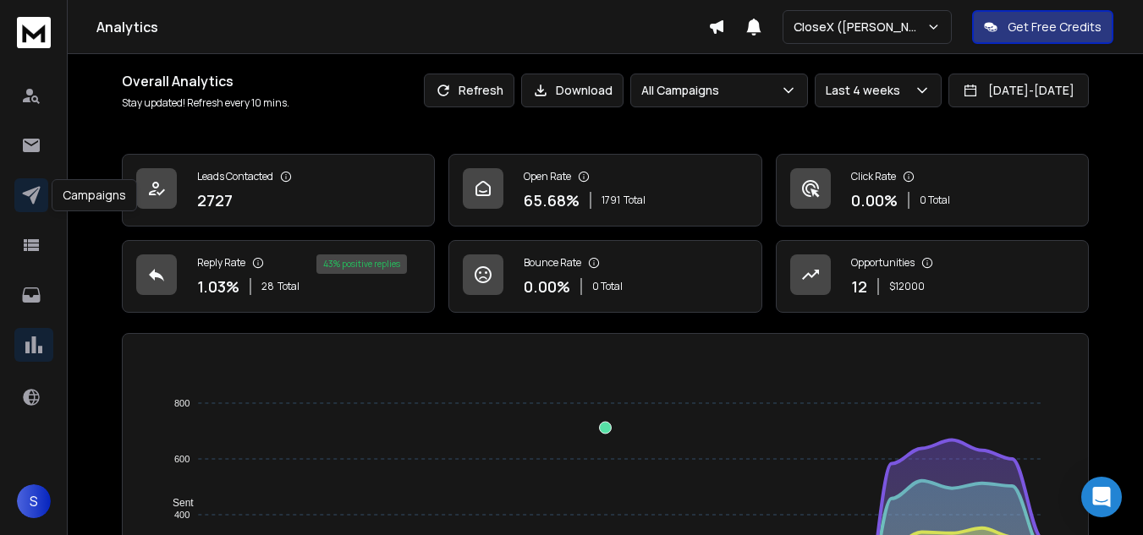
click at [30, 187] on icon at bounding box center [31, 195] width 20 height 20
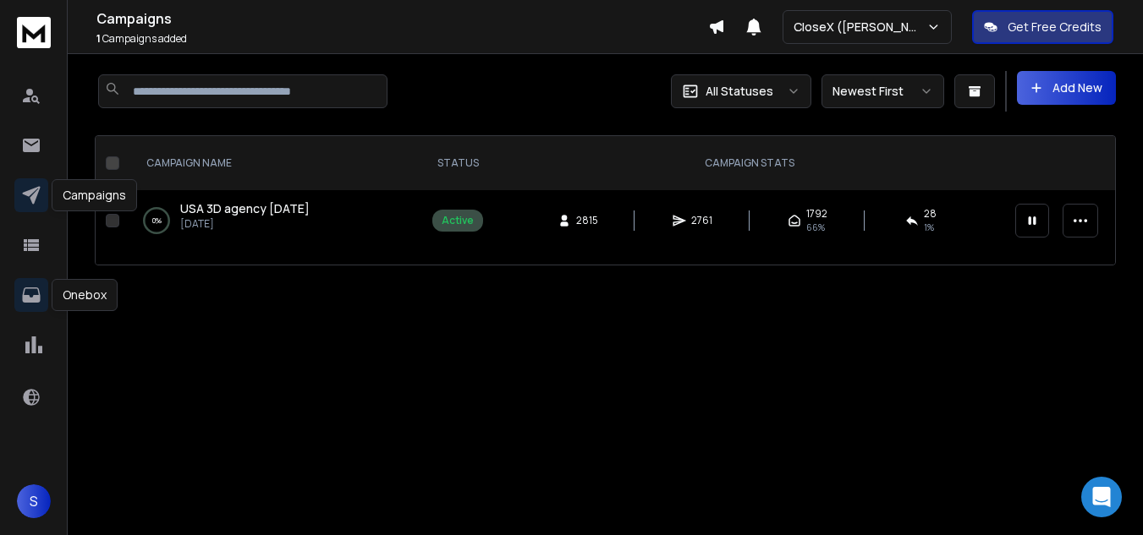
click at [33, 304] on icon at bounding box center [31, 295] width 20 height 20
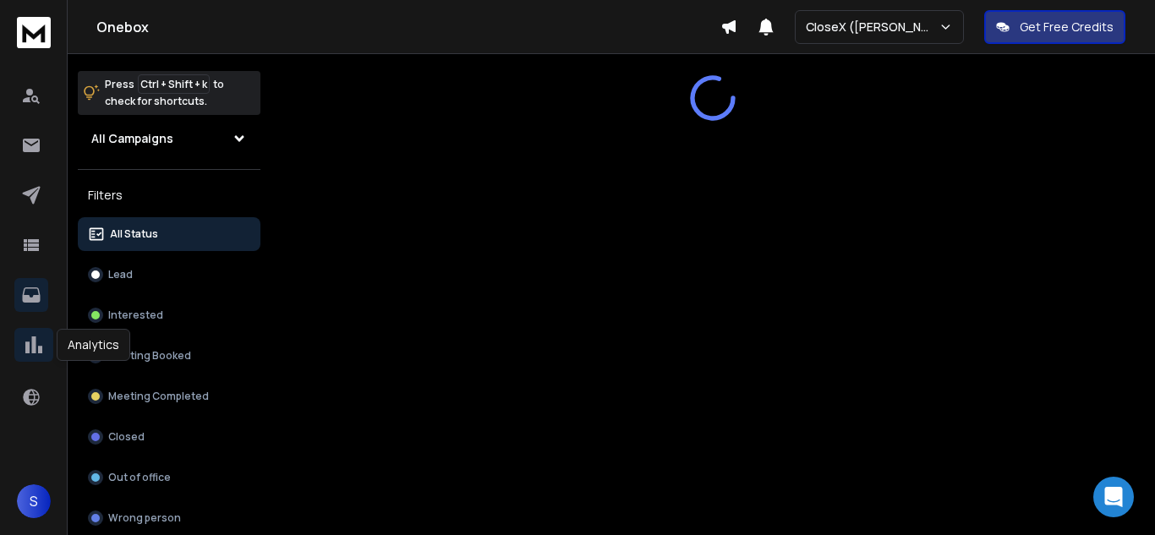
click at [32, 346] on icon at bounding box center [33, 345] width 17 height 17
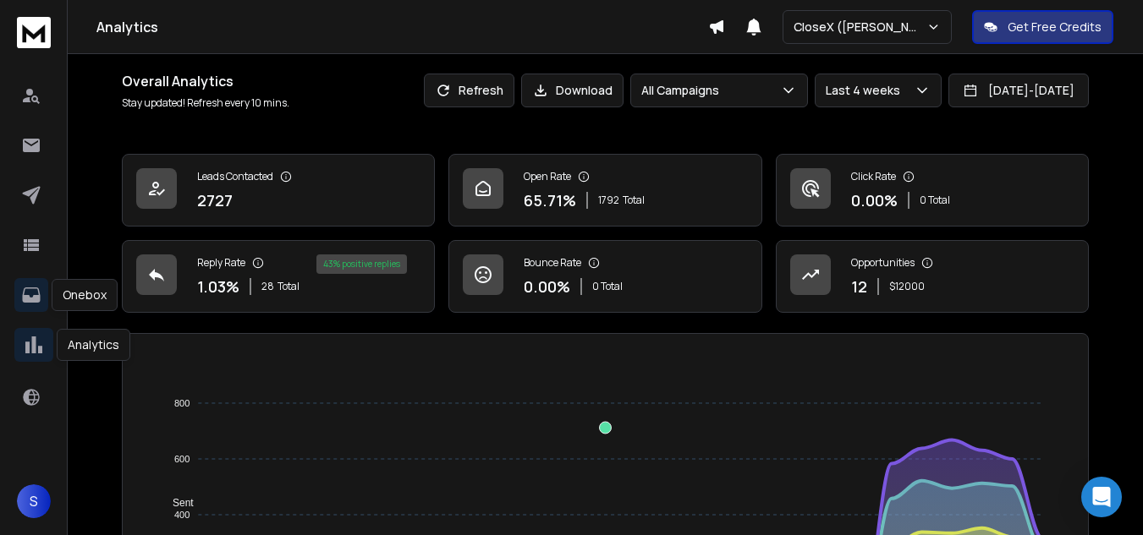
click at [41, 297] on link at bounding box center [31, 295] width 34 height 34
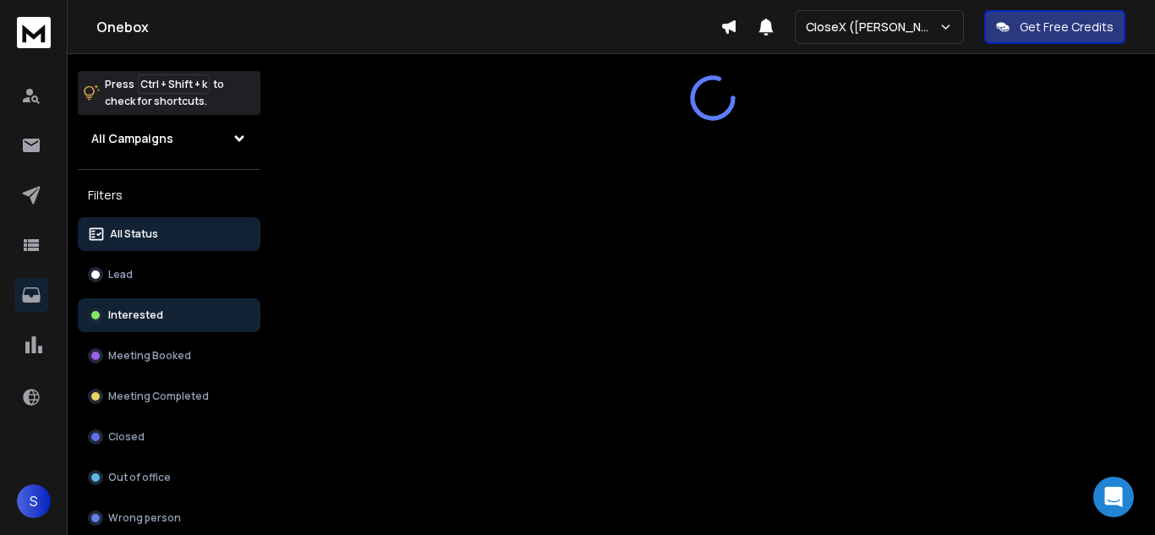
click at [118, 306] on button "Interested" at bounding box center [169, 316] width 183 height 34
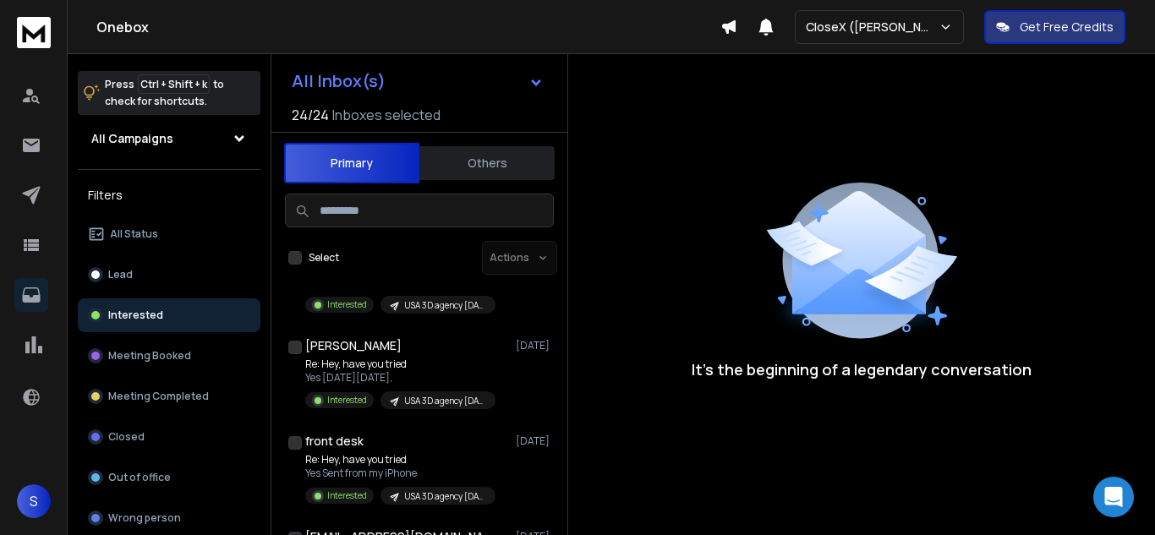
scroll to position [169, 0]
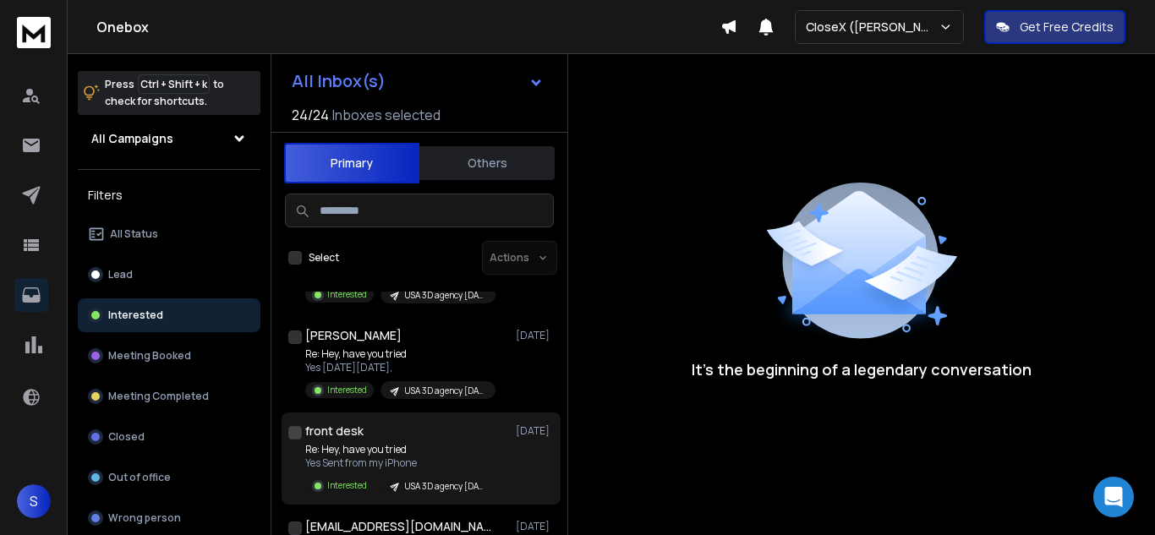
click at [383, 434] on div "front desk [DATE]" at bounding box center [429, 431] width 249 height 17
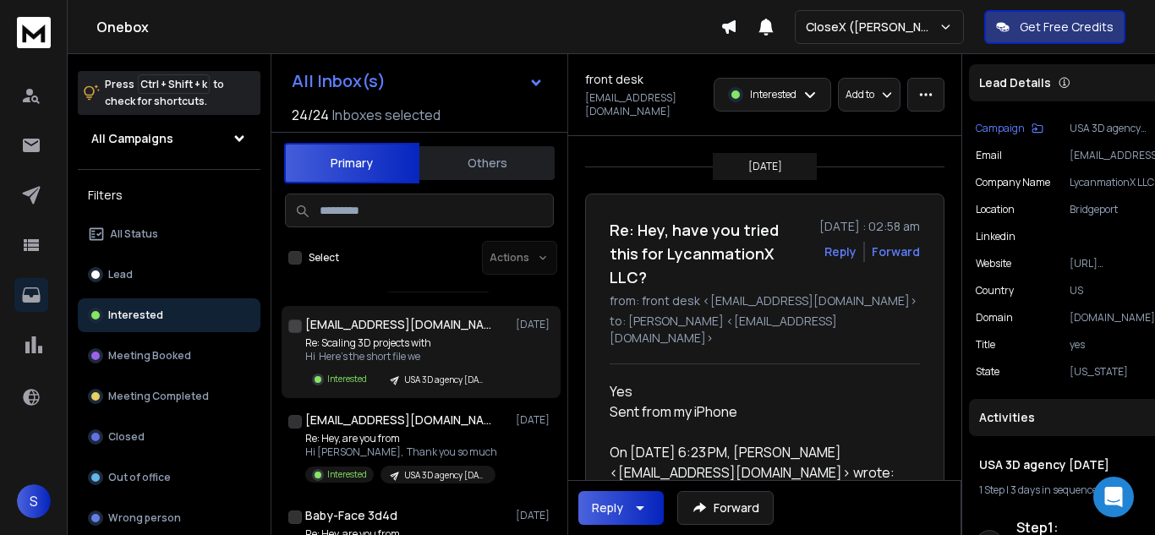
scroll to position [592, 0]
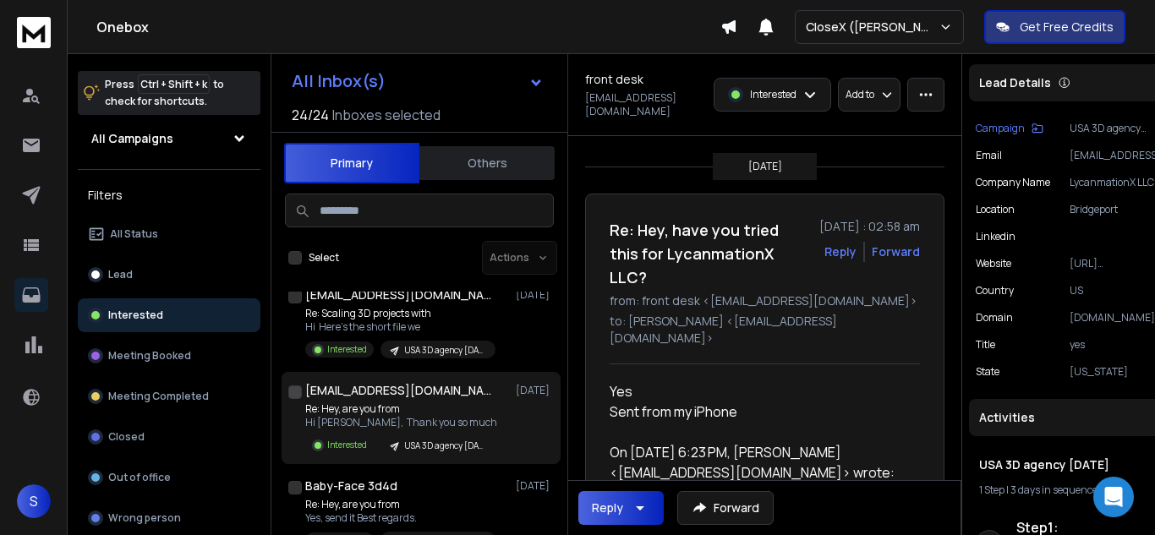
click at [411, 384] on h1 "[EMAIL_ADDRESS][DOMAIN_NAME]" at bounding box center [398, 390] width 186 height 17
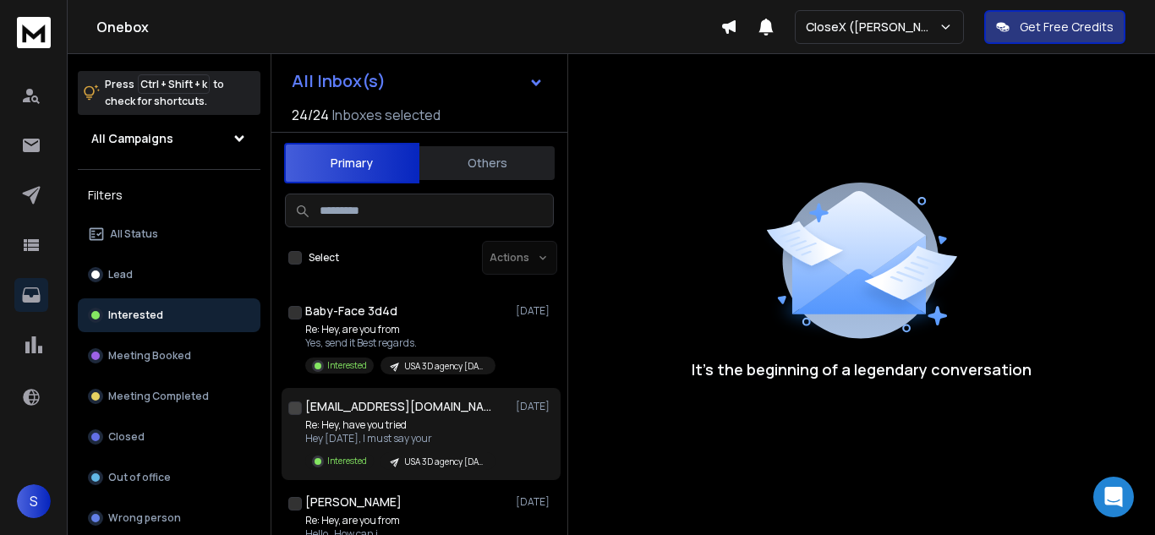
scroll to position [767, 0]
click at [428, 401] on h1 "[EMAIL_ADDRESS][DOMAIN_NAME]" at bounding box center [398, 406] width 186 height 17
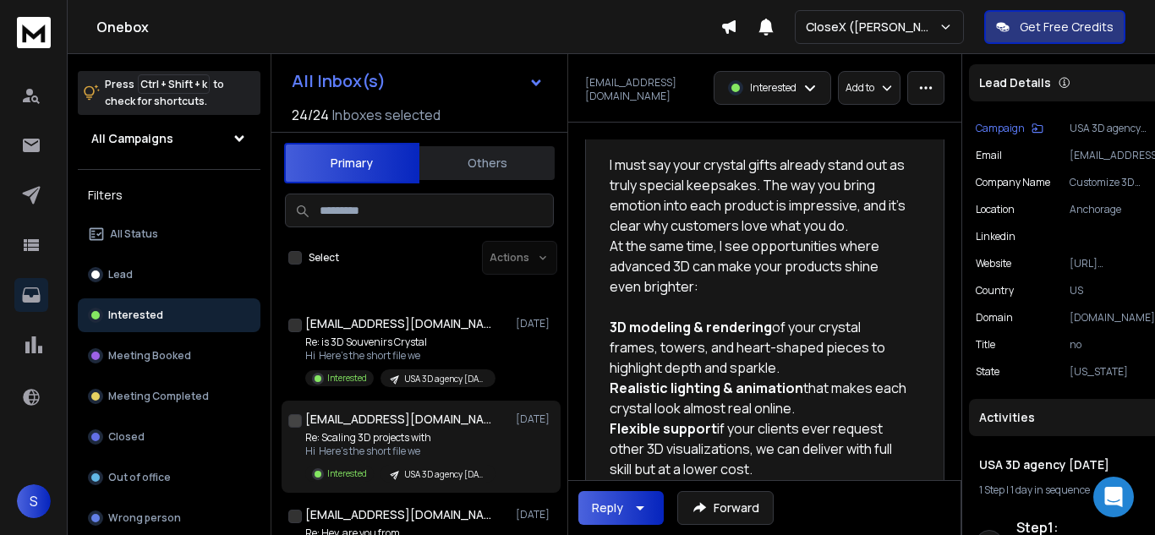
scroll to position [429, 0]
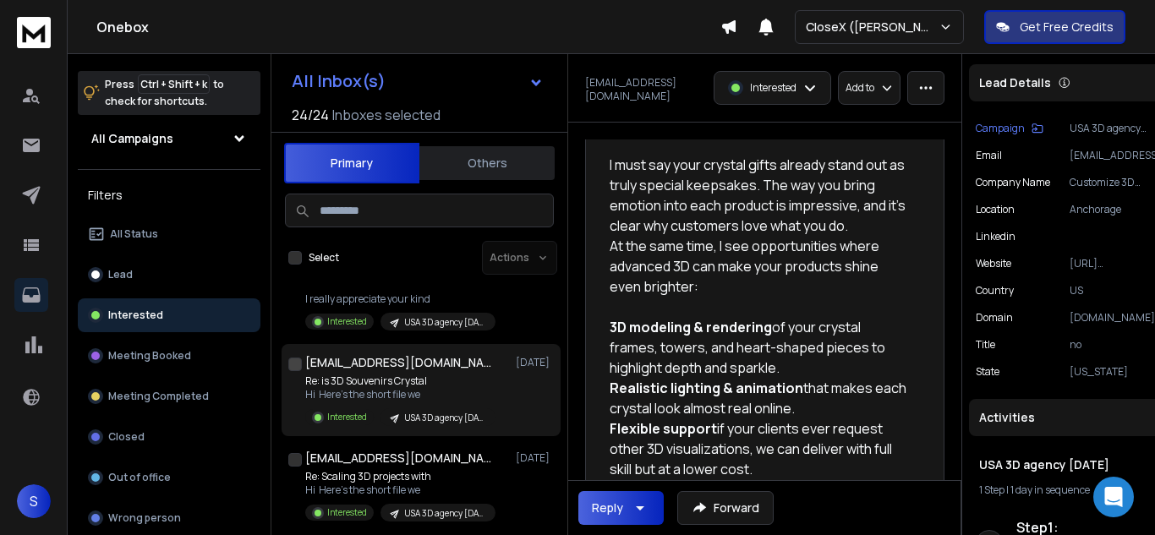
click at [402, 375] on p "Re: is 3D Souvenirs Crystal" at bounding box center [400, 382] width 190 height 14
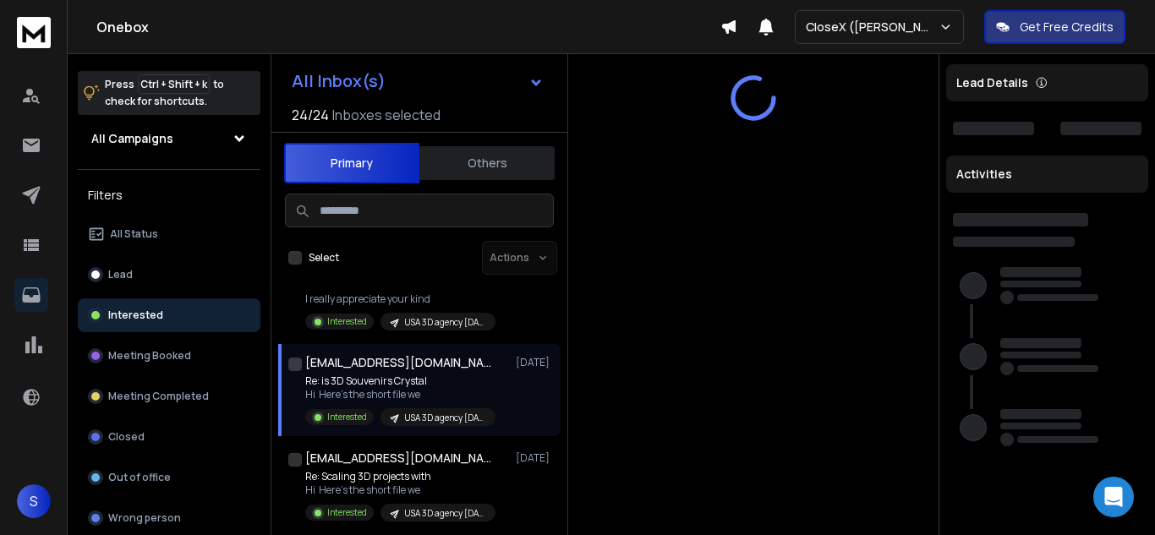
scroll to position [0, 0]
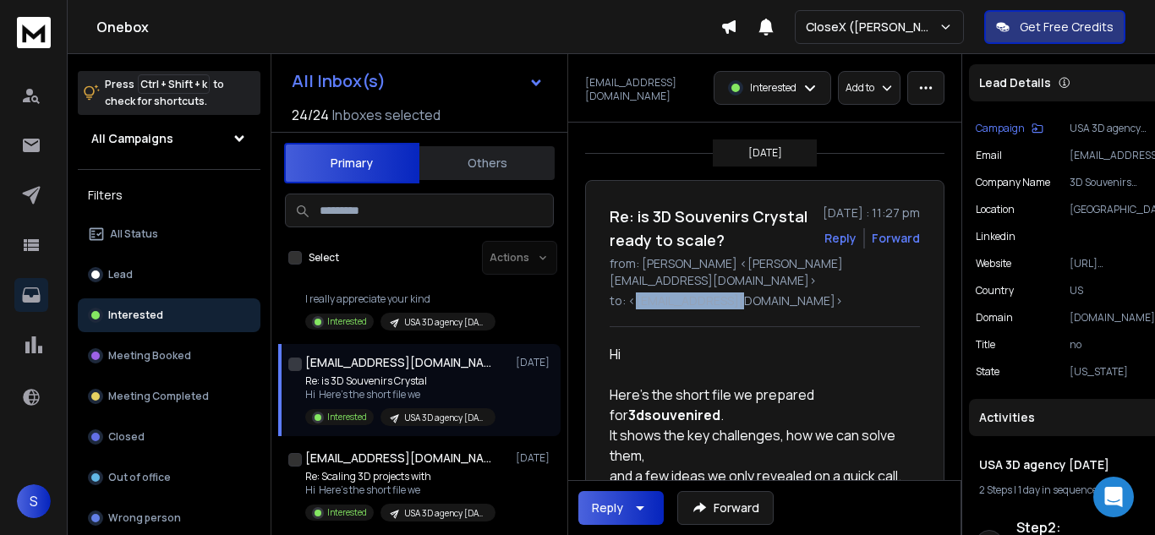
drag, startPoint x: 634, startPoint y: 280, endPoint x: 741, endPoint y: 278, distance: 106.6
click at [741, 293] on p "to: <[EMAIL_ADDRESS][DOMAIN_NAME]>" at bounding box center [765, 301] width 310 height 17
copy p "[EMAIL_ADDRESS][DOMAIN_NAME]"
click at [39, 184] on link at bounding box center [31, 195] width 34 height 34
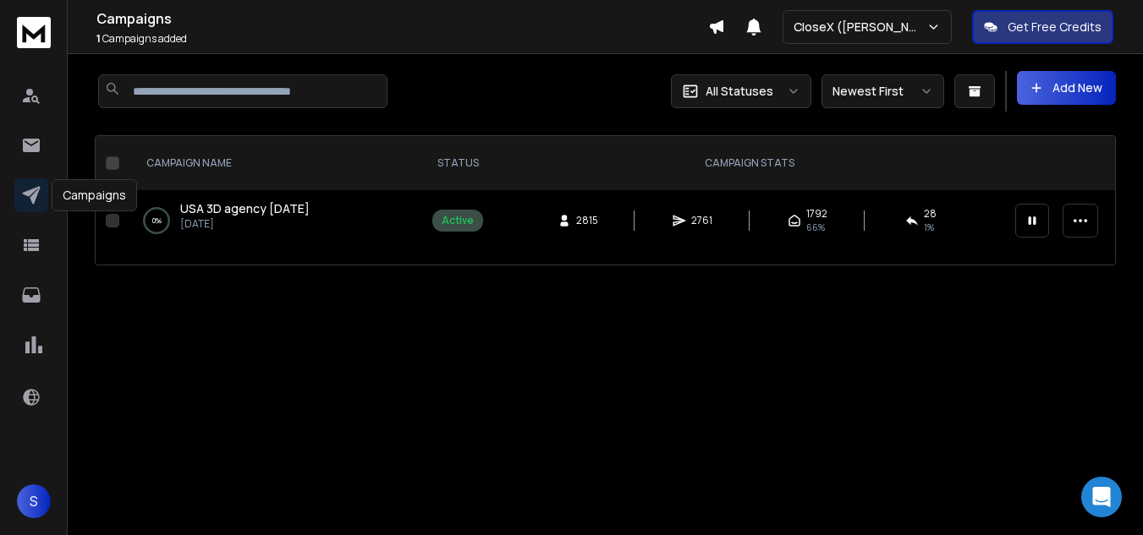
click at [184, 210] on span "USA 3D agency [DATE]" at bounding box center [244, 208] width 129 height 16
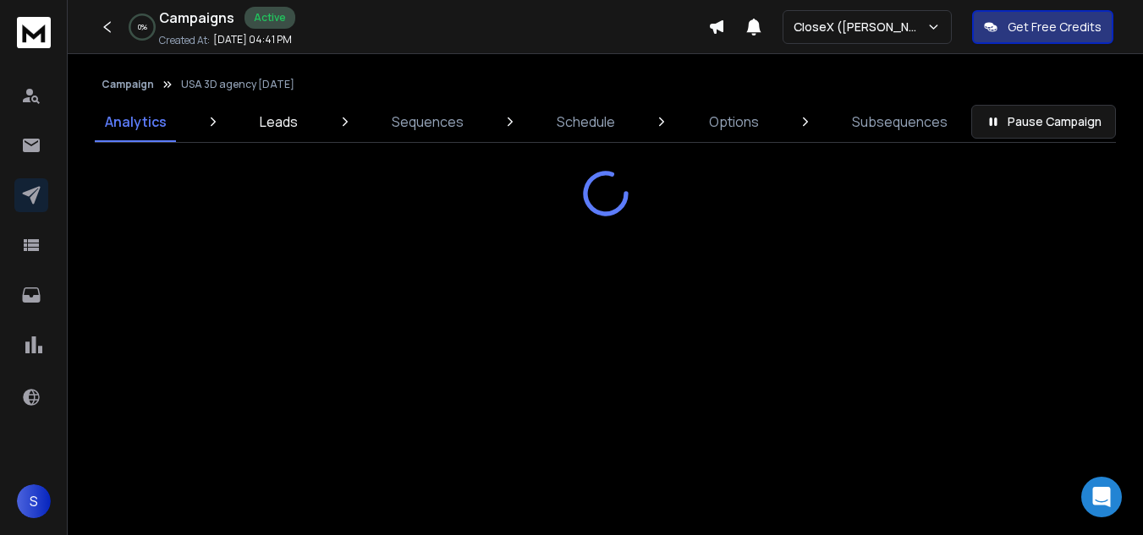
click at [280, 129] on p "Leads" at bounding box center [279, 122] width 38 height 20
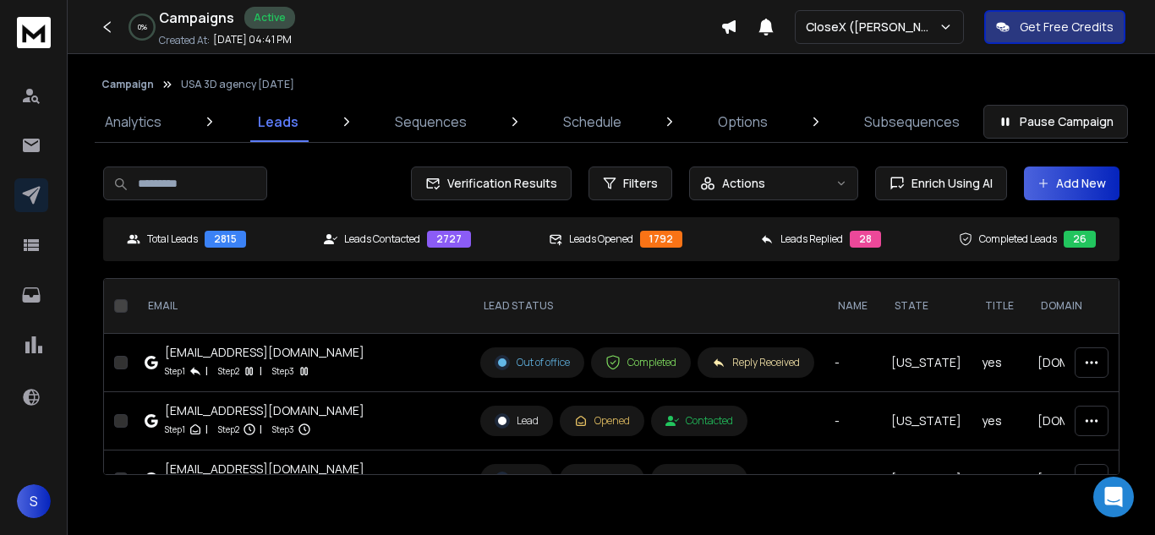
click at [206, 186] on input at bounding box center [185, 184] width 164 height 34
paste input "**********"
type input "**********"
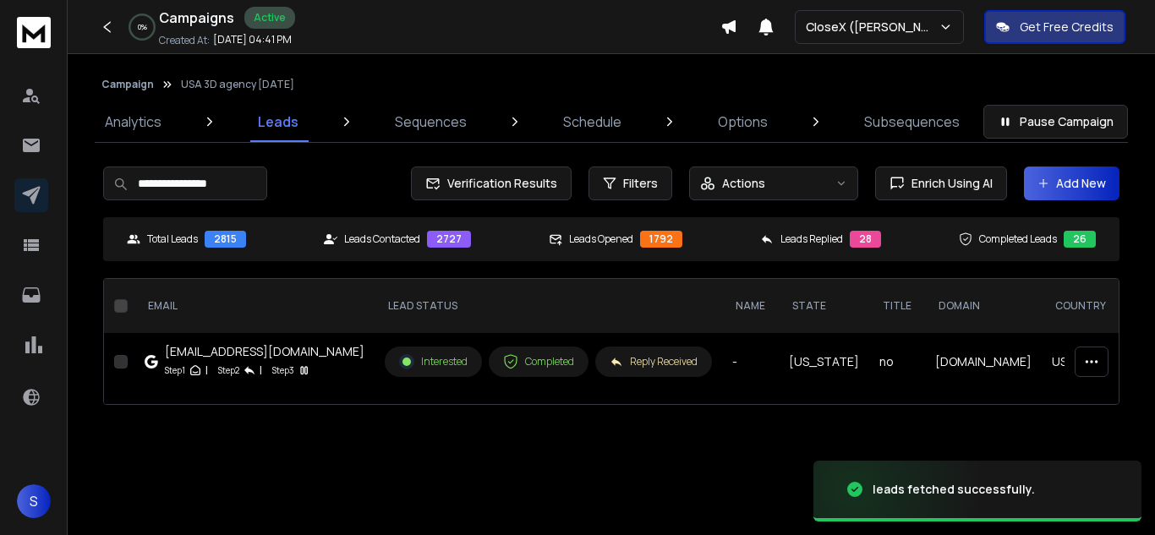
click at [722, 389] on td "-" at bounding box center [750, 362] width 57 height 58
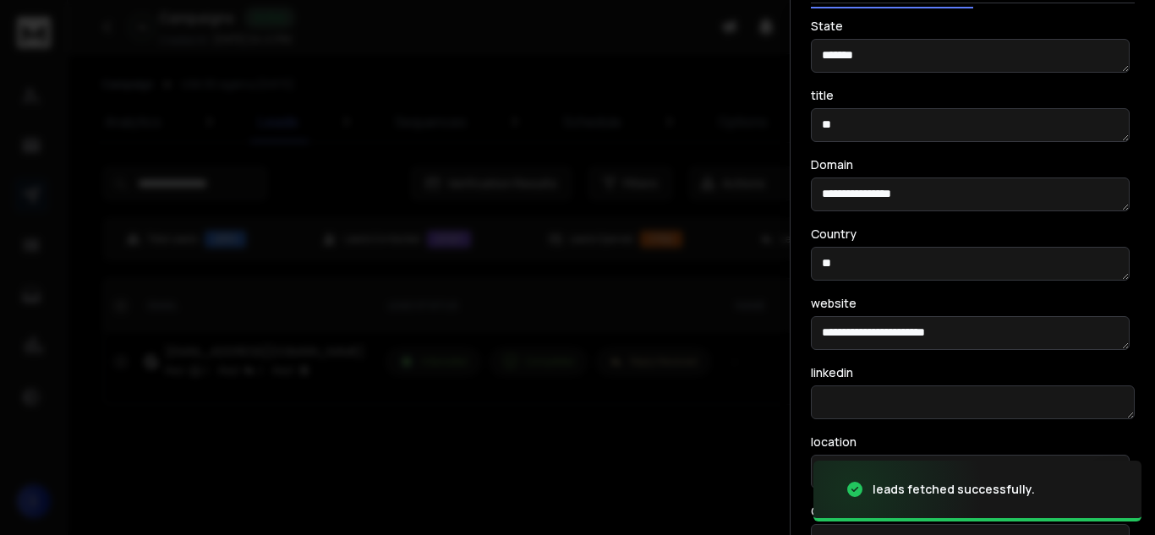
scroll to position [254, 0]
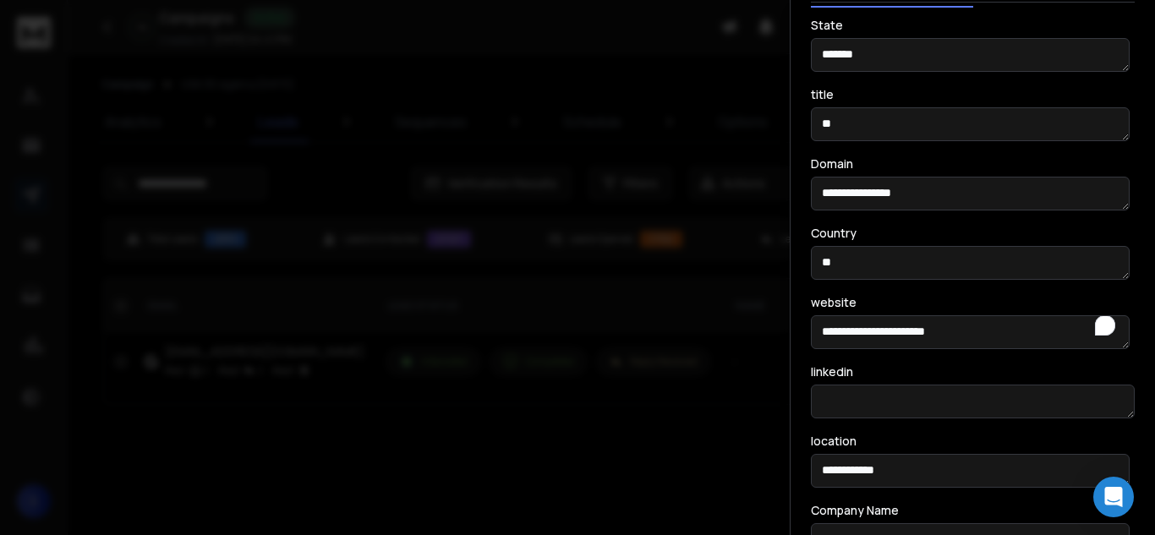
drag, startPoint x: 1001, startPoint y: 333, endPoint x: 812, endPoint y: 330, distance: 189.5
click at [812, 330] on textarea "**********" at bounding box center [970, 332] width 319 height 34
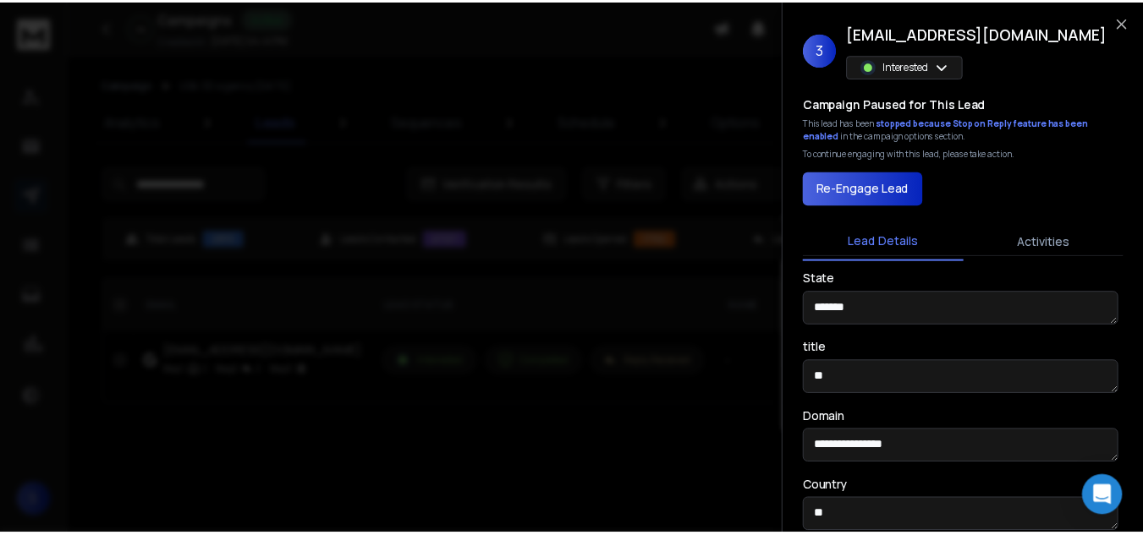
scroll to position [254, 0]
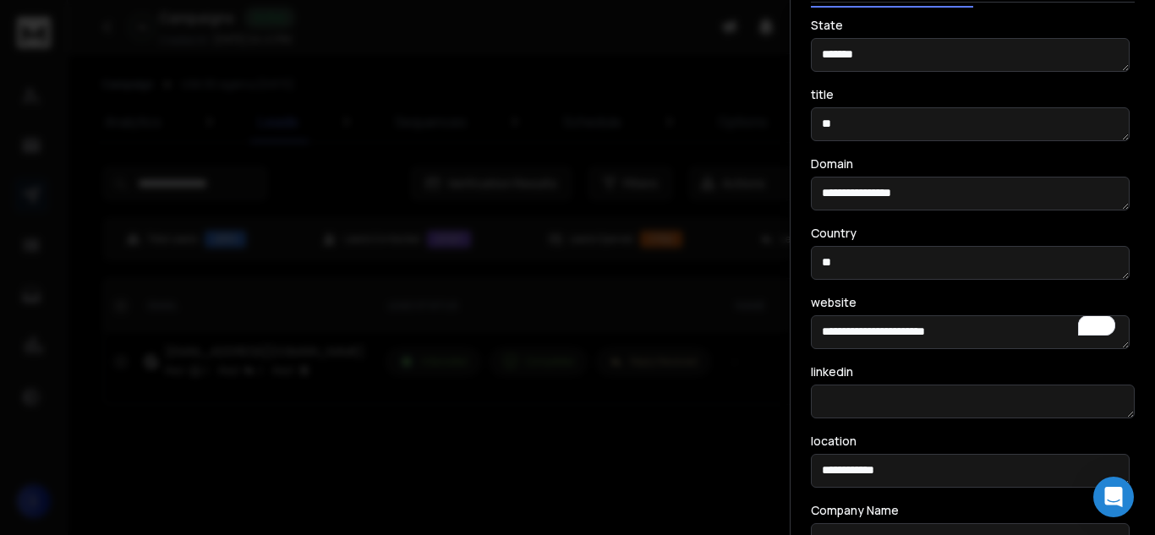
click at [688, 270] on div at bounding box center [577, 267] width 1155 height 535
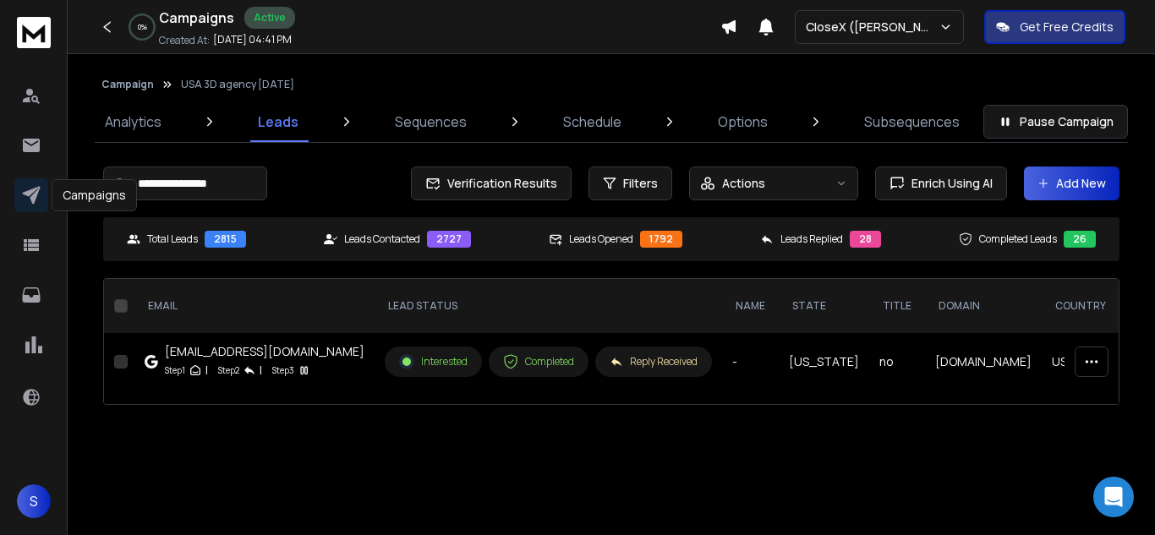
click at [36, 191] on icon at bounding box center [31, 195] width 18 height 18
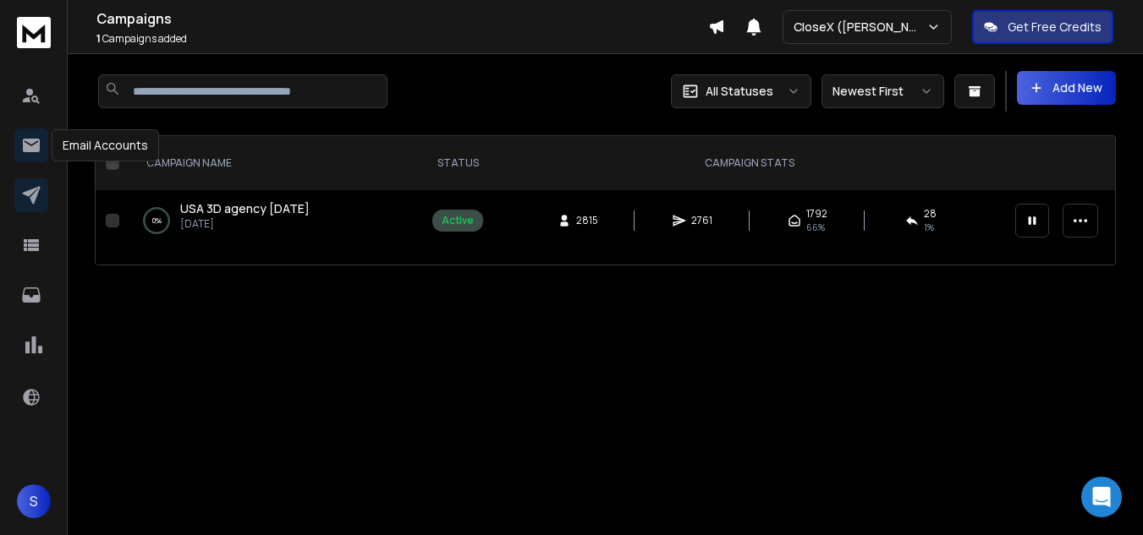
click at [32, 152] on icon at bounding box center [31, 145] width 20 height 20
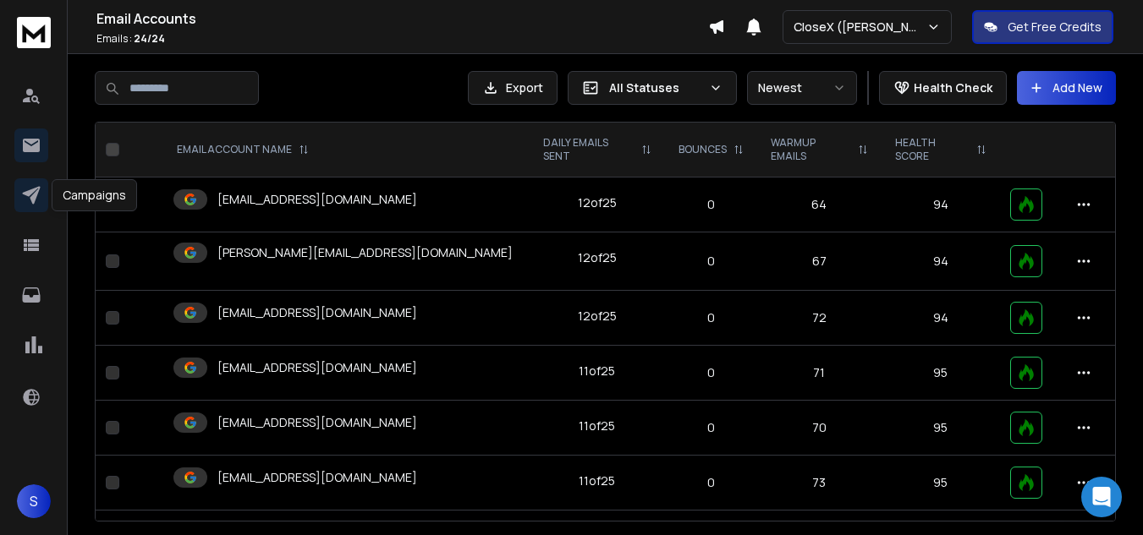
click at [39, 196] on icon at bounding box center [31, 195] width 20 height 20
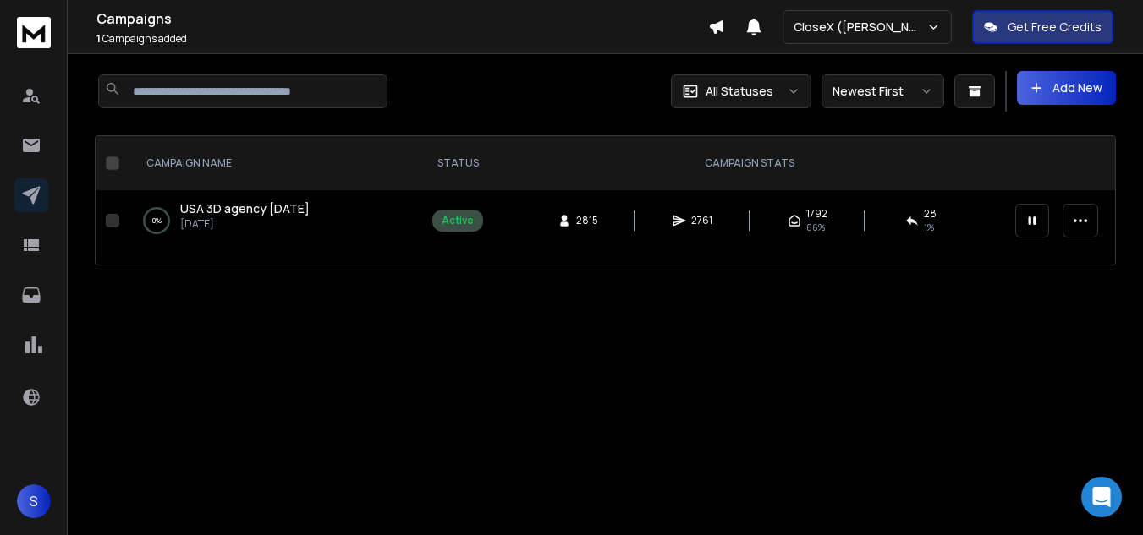
click at [343, 220] on div "0 % USA 3D agency [DATE] [DATE]" at bounding box center [274, 220] width 262 height 41
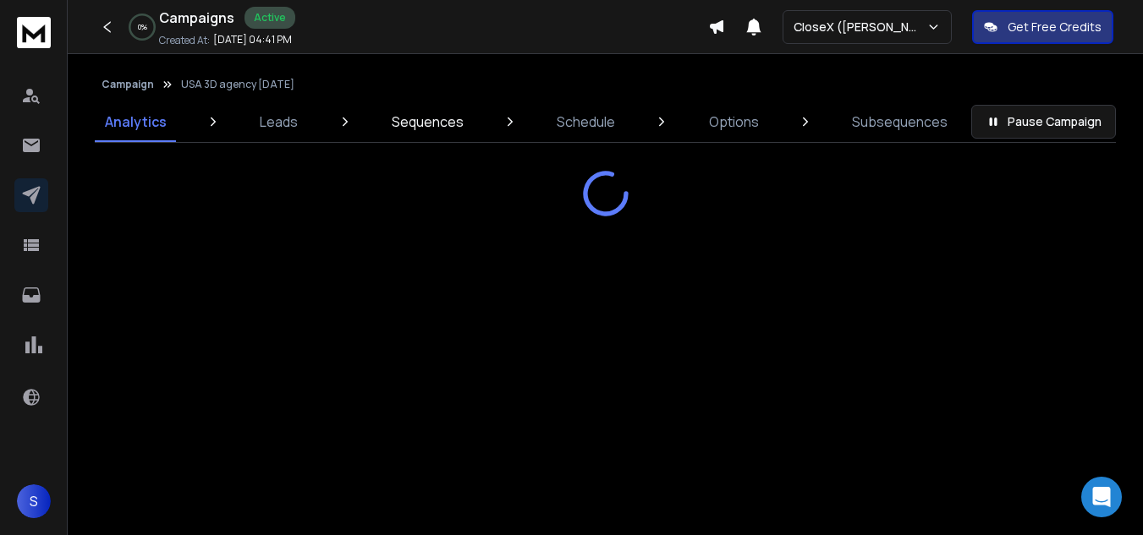
click at [422, 128] on p "Sequences" at bounding box center [428, 122] width 72 height 20
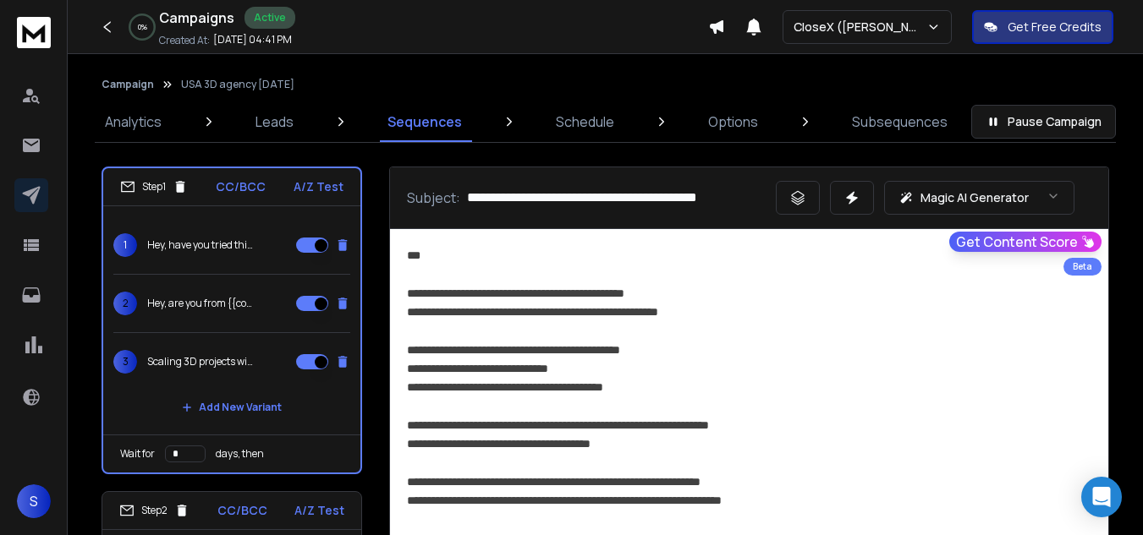
click at [172, 250] on p "Hey, have you tried this for {{companyName}}?" at bounding box center [201, 245] width 108 height 14
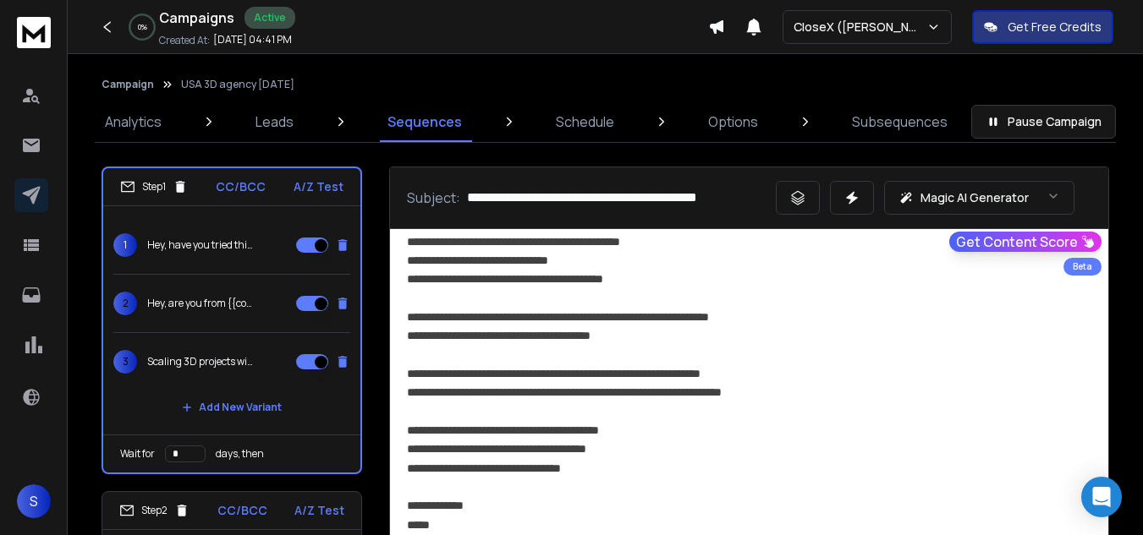
scroll to position [129, 0]
